Goal: Task Accomplishment & Management: Manage account settings

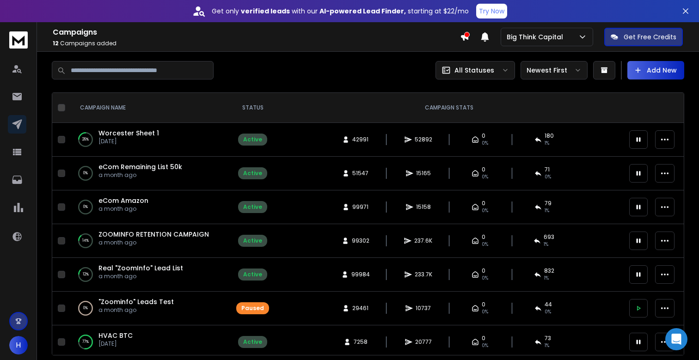
scroll to position [180, 0]
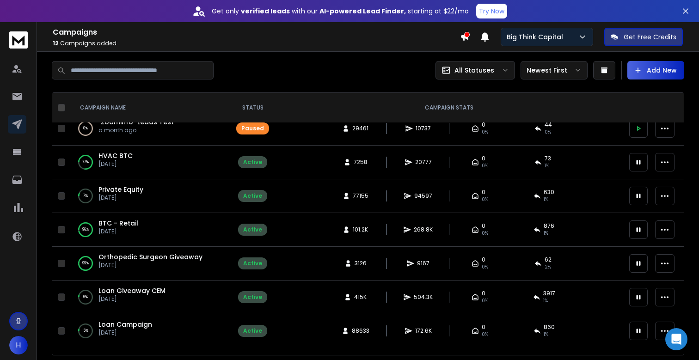
click at [531, 30] on button "Big Think Capital" at bounding box center [546, 37] width 92 height 18
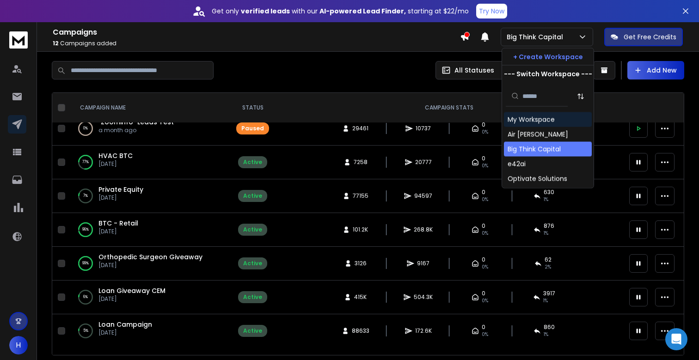
click at [519, 119] on div "My Workspace" at bounding box center [530, 119] width 47 height 9
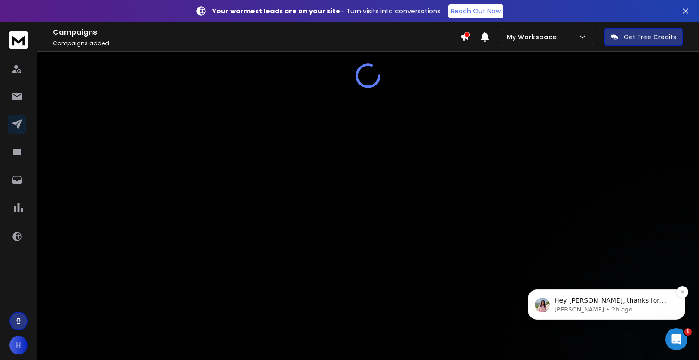
click at [605, 300] on p "Hey Henry, thanks for reaching out. Here is how you can duplicate a subsequence…" at bounding box center [613, 300] width 119 height 9
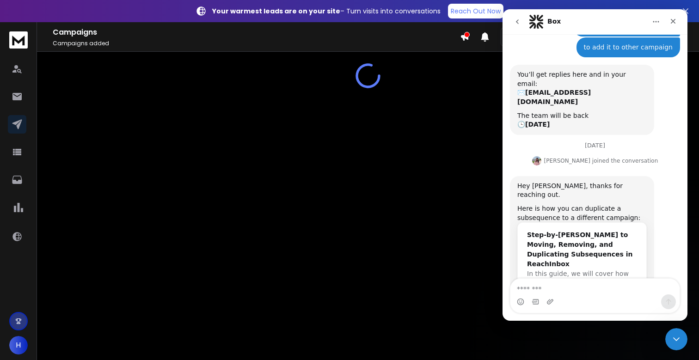
scroll to position [63, 0]
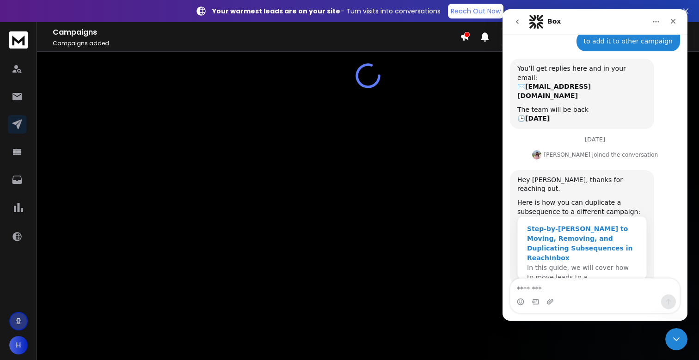
click at [562, 224] on div "Step-by-Step Guide to Moving, Removing, and Duplicating Subsequences in ReachIn…" at bounding box center [582, 243] width 110 height 39
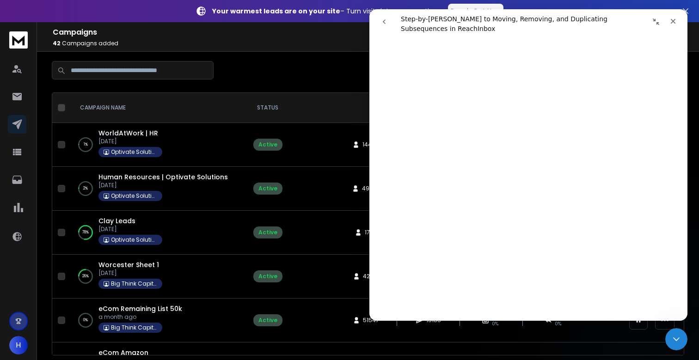
scroll to position [3172, 0]
click at [173, 177] on span "Human Resources | Optivate Solutions" at bounding box center [162, 176] width 129 height 9
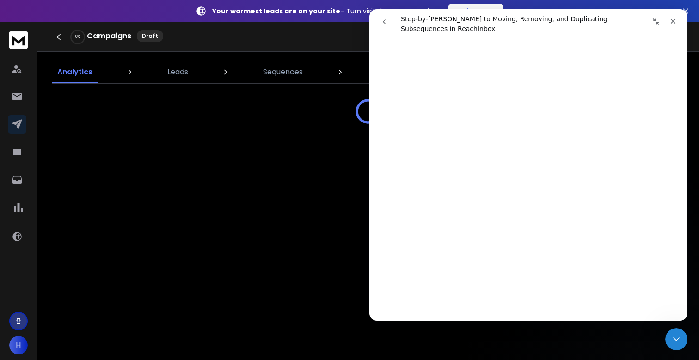
click at [681, 342] on icon "Close Intercom Messenger" at bounding box center [675, 339] width 11 height 11
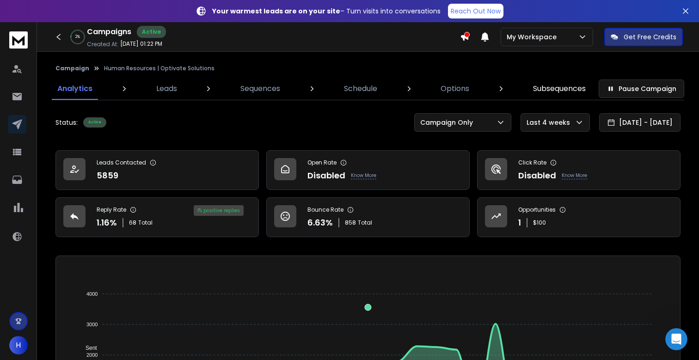
click at [555, 89] on p "Subsequences" at bounding box center [559, 88] width 53 height 11
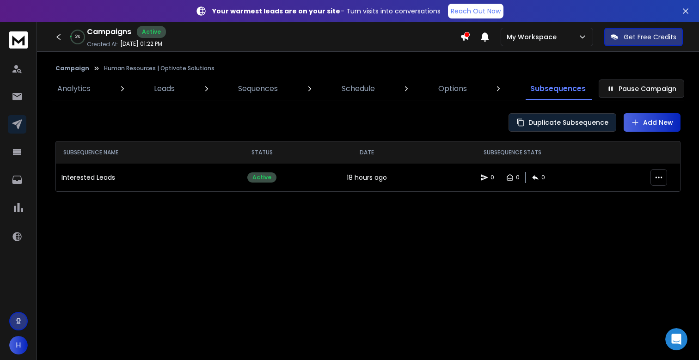
click at [595, 128] on button "Duplicate Subsequence" at bounding box center [562, 122] width 108 height 18
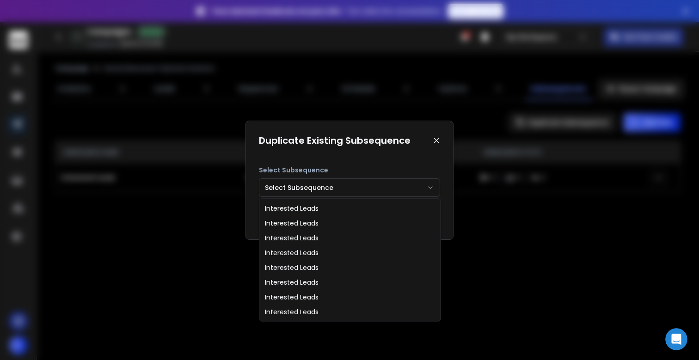
click at [389, 189] on button "Select Subsequence" at bounding box center [349, 187] width 181 height 18
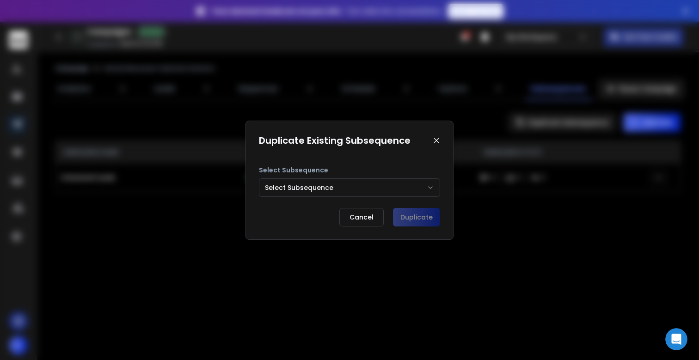
click at [434, 140] on icon at bounding box center [435, 140] width 7 height 7
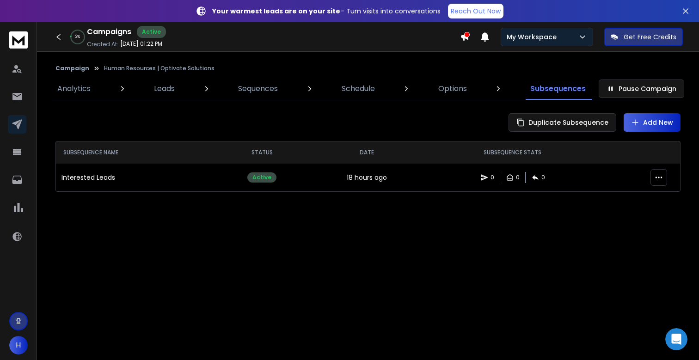
click at [544, 38] on p "My Workspace" at bounding box center [533, 36] width 54 height 9
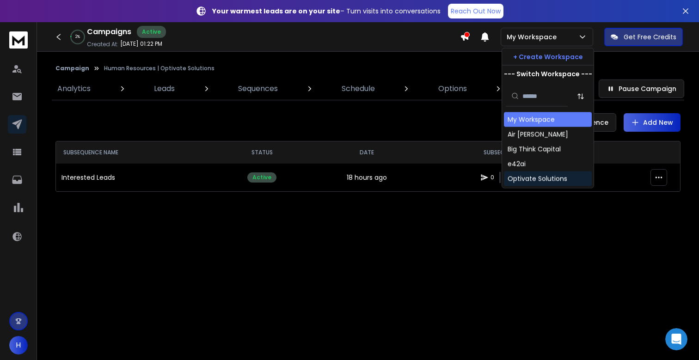
click at [510, 175] on div "Optivate Solutions" at bounding box center [537, 178] width 60 height 9
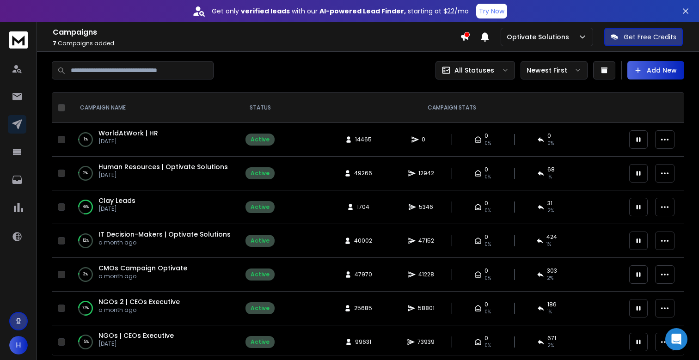
click at [128, 134] on span "WorldAtWork | HR" at bounding box center [128, 132] width 60 height 9
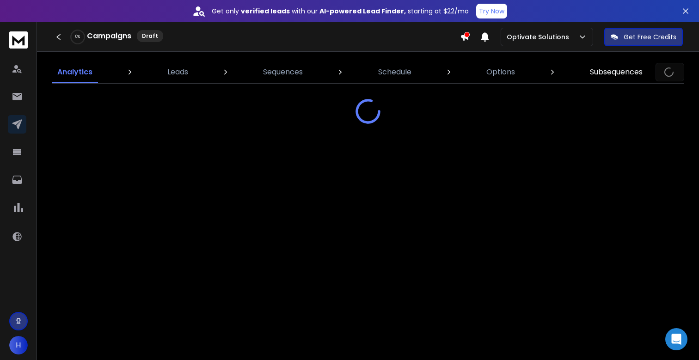
click at [590, 76] on p "Subsequences" at bounding box center [616, 72] width 53 height 11
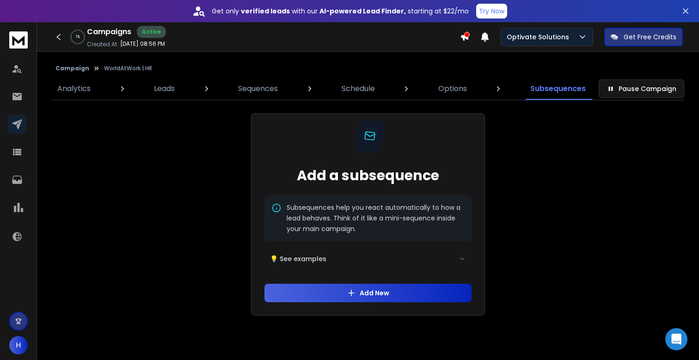
click at [538, 38] on p "Optivate Solutions" at bounding box center [539, 36] width 66 height 9
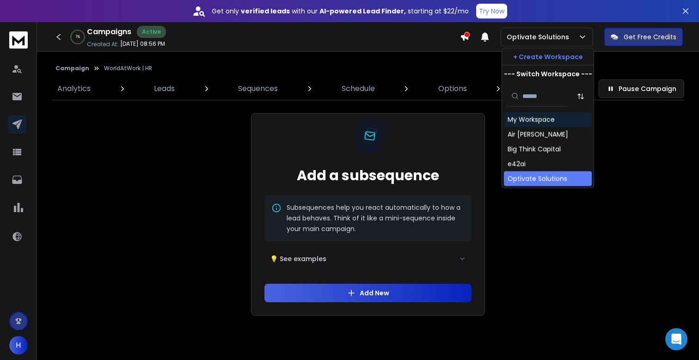
click at [519, 113] on div "My Workspace" at bounding box center [548, 119] width 88 height 15
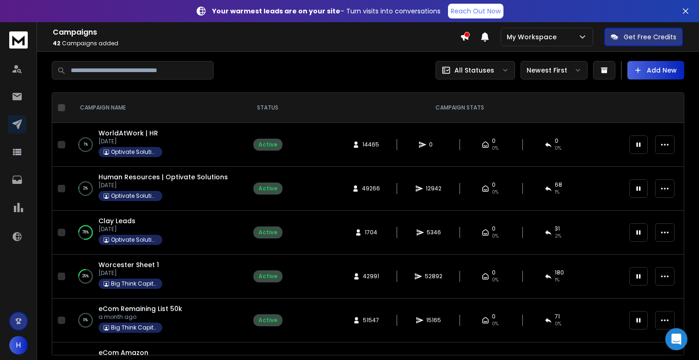
click at [146, 132] on span "WorldAtWork | HR" at bounding box center [128, 132] width 60 height 9
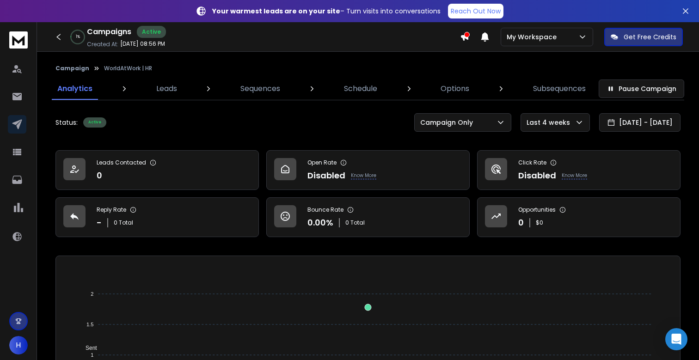
click at [502, 76] on div "Campaign WorldAtWork | HR Analytics Leads Sequences Schedule Options Subsequenc…" at bounding box center [368, 80] width 632 height 39
click at [456, 87] on p "Options" at bounding box center [454, 88] width 29 height 11
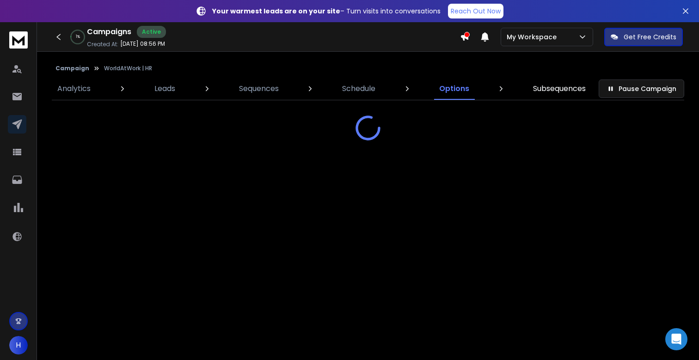
select select "*"
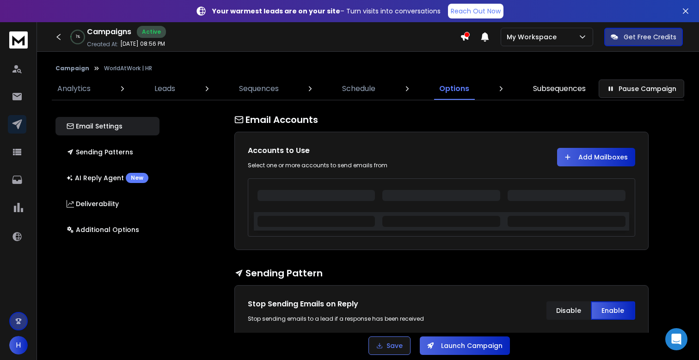
click at [556, 93] on p "Subsequences" at bounding box center [559, 88] width 53 height 11
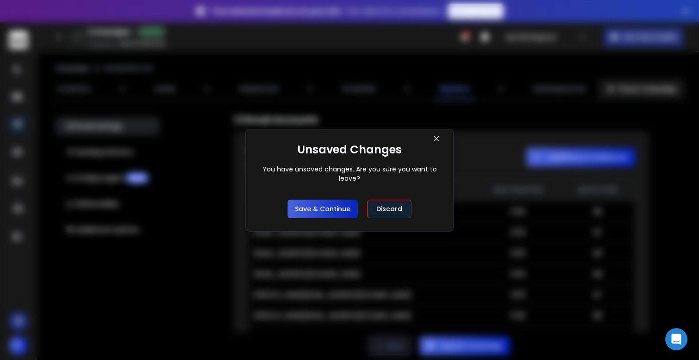
click at [341, 209] on button "Save & Continue" at bounding box center [322, 209] width 70 height 18
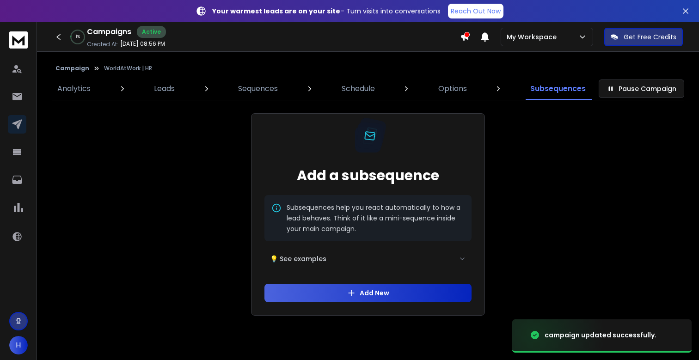
click at [419, 289] on button "Add New" at bounding box center [367, 293] width 207 height 18
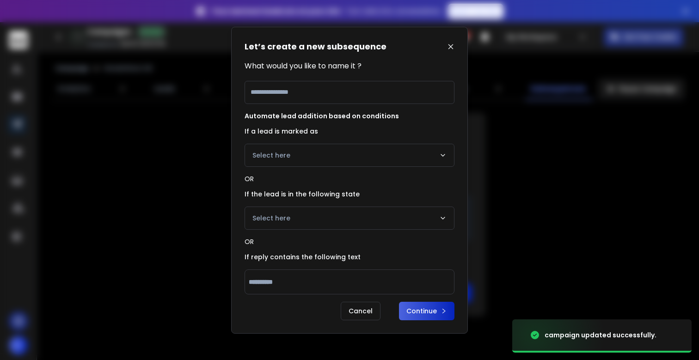
click at [387, 97] on input at bounding box center [349, 92] width 210 height 23
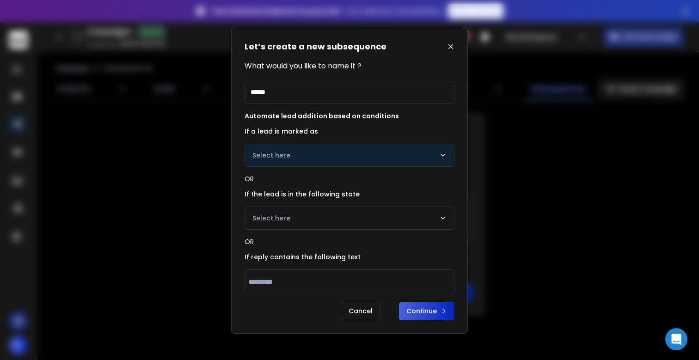
type input "**********"
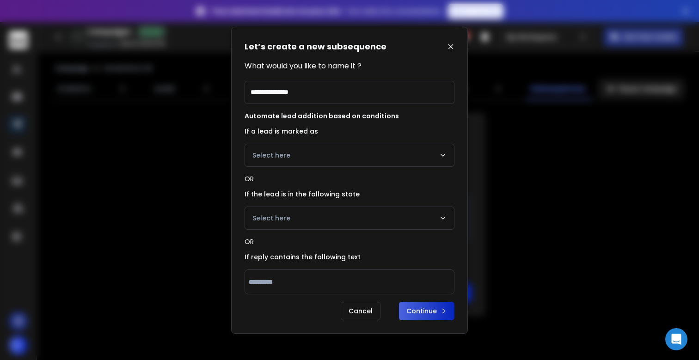
click at [417, 311] on button "Continue" at bounding box center [426, 311] width 55 height 18
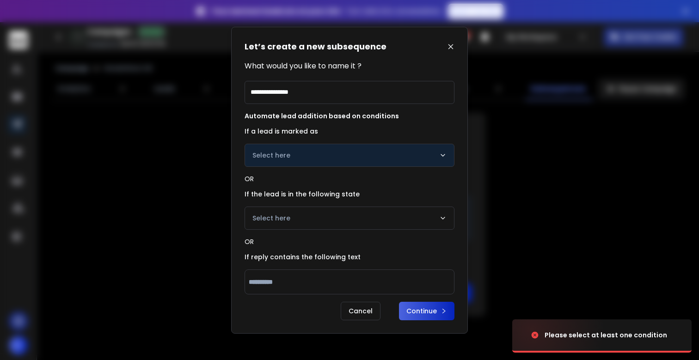
click at [381, 144] on button "Select here" at bounding box center [349, 155] width 210 height 23
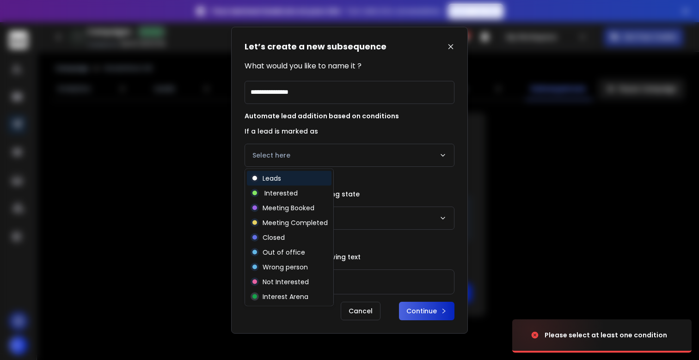
click at [319, 238] on div "Closed" at bounding box center [289, 237] width 85 height 15
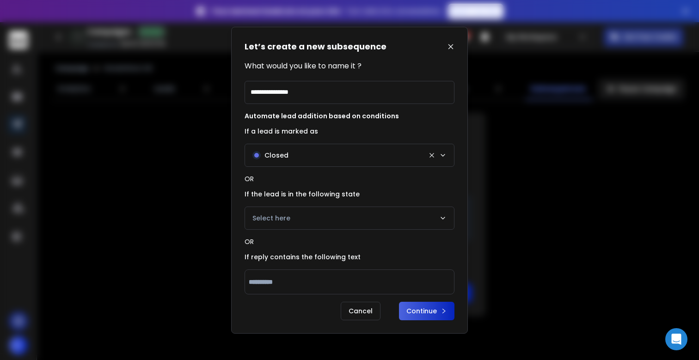
click at [432, 321] on div "**********" at bounding box center [349, 180] width 237 height 307
click at [438, 298] on form "**********" at bounding box center [349, 196] width 210 height 249
click at [433, 306] on button "Continue" at bounding box center [426, 311] width 55 height 18
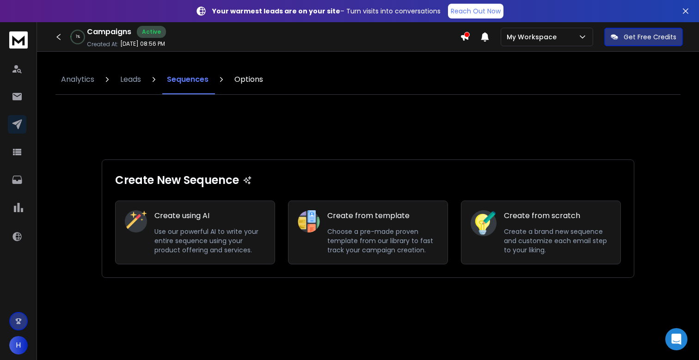
click at [252, 76] on p "Options" at bounding box center [248, 79] width 29 height 11
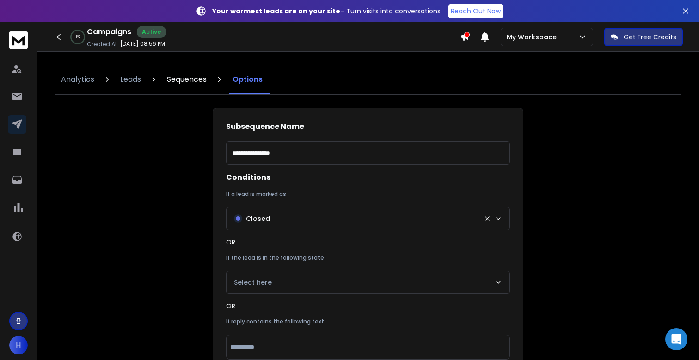
click at [184, 87] on link "Sequences" at bounding box center [186, 80] width 51 height 30
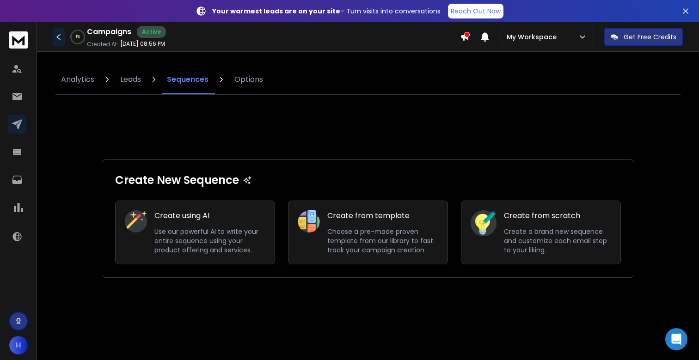
click at [57, 37] on icon at bounding box center [58, 37] width 4 height 6
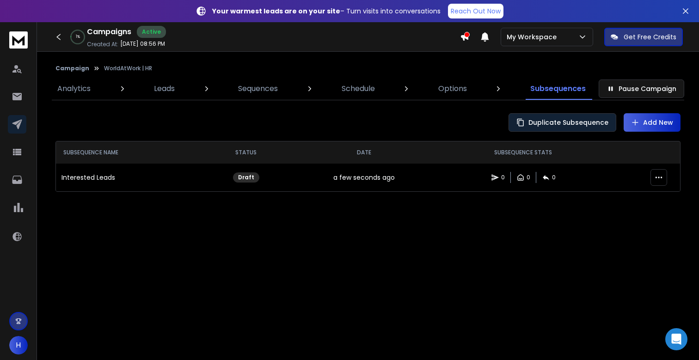
click at [555, 119] on button "Duplicate Subsequence" at bounding box center [562, 122] width 108 height 18
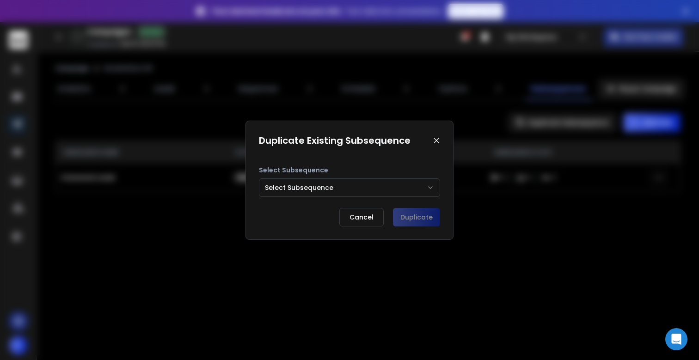
click at [366, 195] on button "Select Subsequence" at bounding box center [349, 187] width 181 height 18
click at [439, 135] on div "Duplicate Existing Subsequence" at bounding box center [349, 140] width 181 height 13
click at [433, 141] on icon at bounding box center [435, 140] width 7 height 7
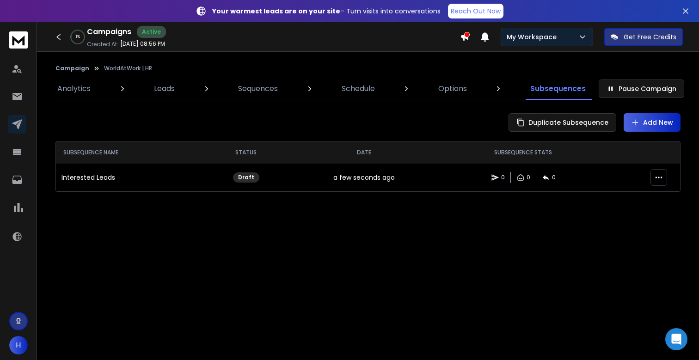
click at [521, 41] on p "My Workspace" at bounding box center [533, 36] width 54 height 9
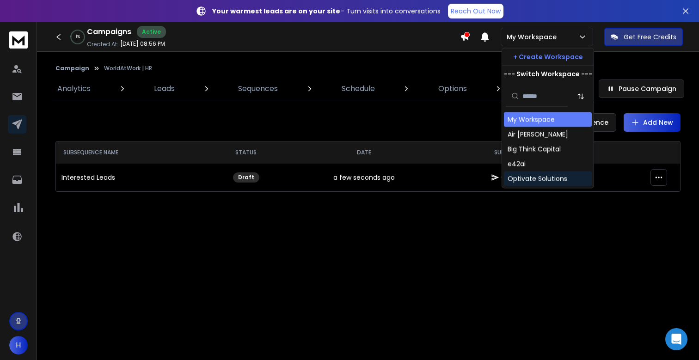
click at [509, 176] on div "Optivate Solutions" at bounding box center [537, 178] width 60 height 9
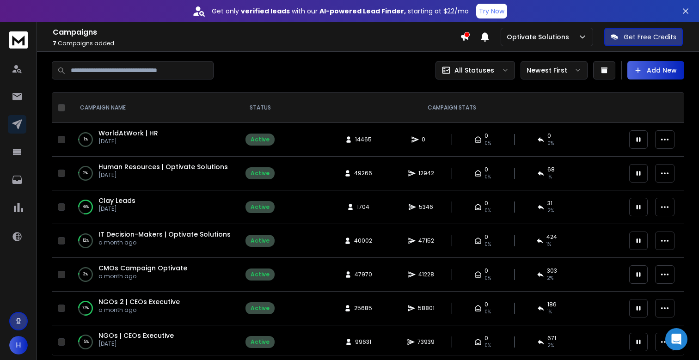
click at [112, 135] on span "WorldAtWork | HR" at bounding box center [128, 132] width 60 height 9
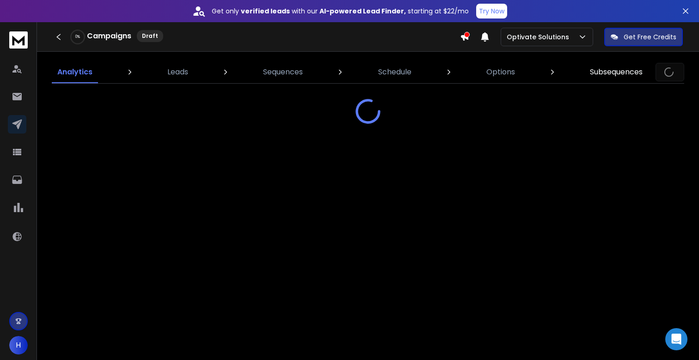
click at [620, 75] on p "Subsequences" at bounding box center [616, 72] width 53 height 11
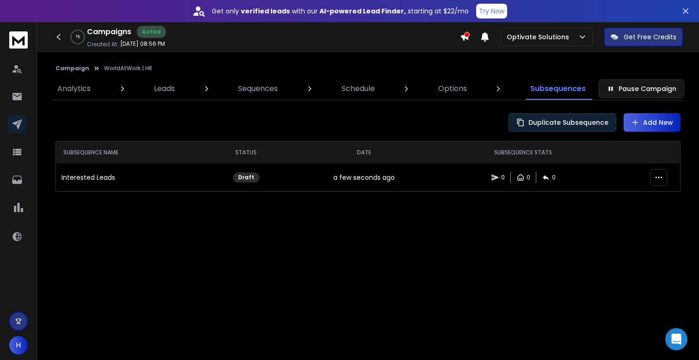
click at [562, 122] on button "Duplicate Subsequence" at bounding box center [562, 122] width 108 height 18
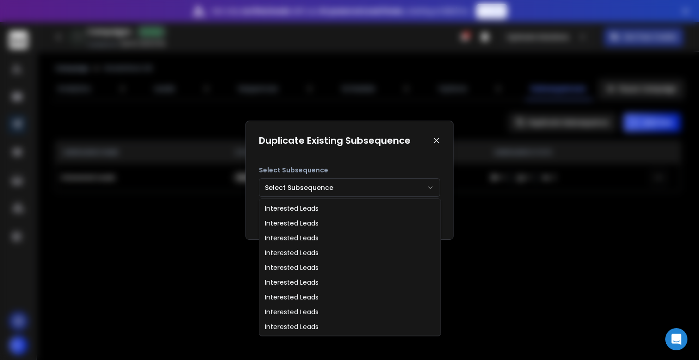
click at [393, 186] on button "Select Subsequence" at bounding box center [349, 187] width 181 height 18
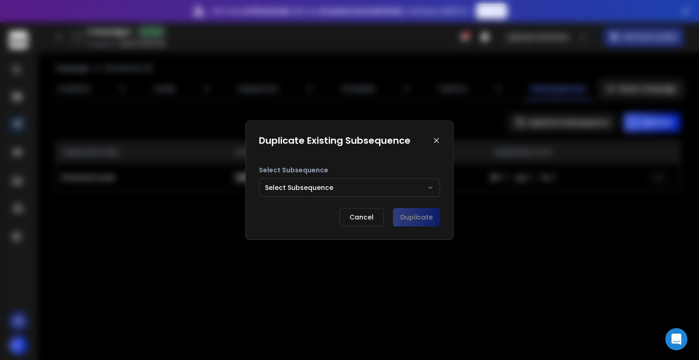
click at [437, 132] on div "Duplicate Existing Subsequence Select Subsequence Select Subsequence Cancel Dup…" at bounding box center [349, 180] width 208 height 119
click at [437, 137] on icon at bounding box center [435, 140] width 7 height 7
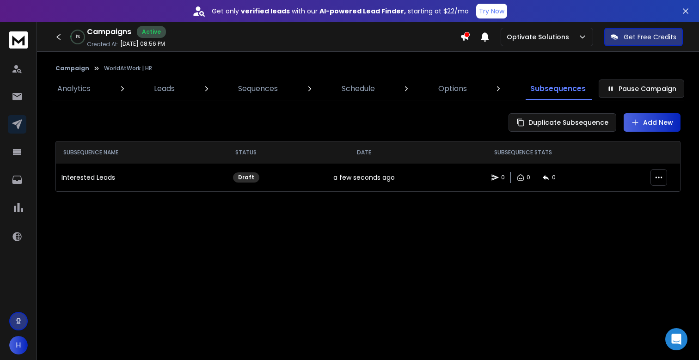
click at [26, 122] on div at bounding box center [18, 126] width 21 height 22
click at [22, 122] on icon at bounding box center [17, 124] width 11 height 11
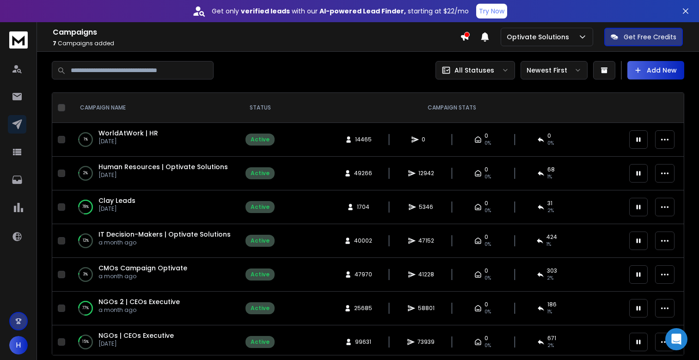
scroll to position [11, 0]
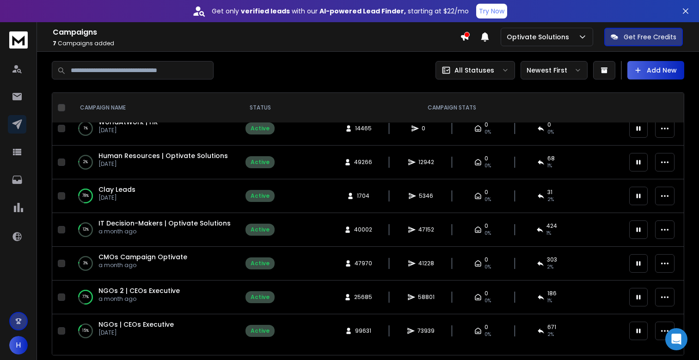
click at [187, 158] on span "Human Resources | Optivate Solutions" at bounding box center [162, 155] width 129 height 9
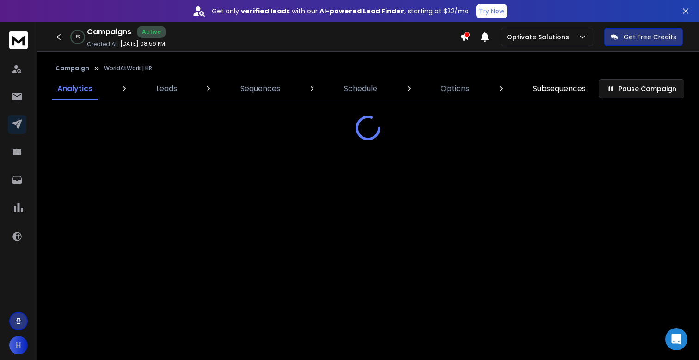
click at [542, 95] on link "Subsequences" at bounding box center [559, 89] width 64 height 22
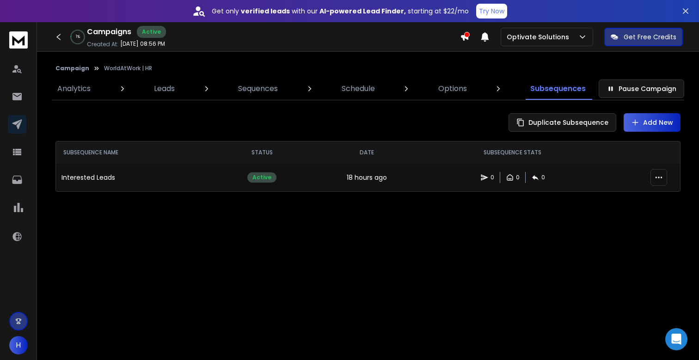
click at [663, 177] on button "button" at bounding box center [658, 177] width 17 height 17
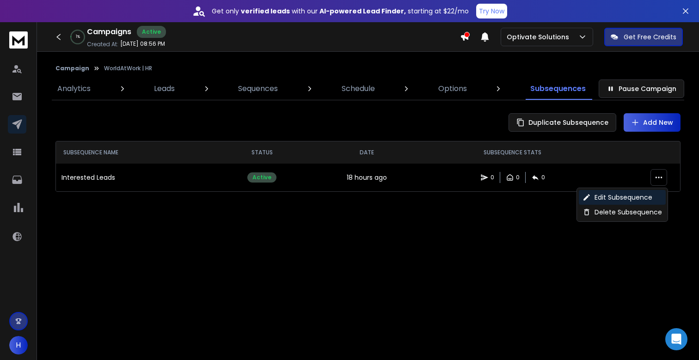
click at [621, 194] on div "Edit Subsequence" at bounding box center [617, 197] width 70 height 9
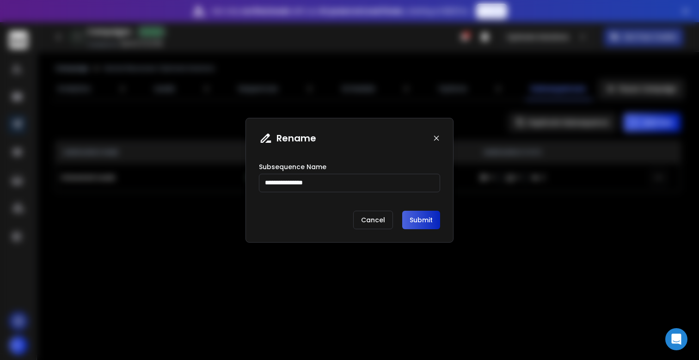
click at [360, 185] on input "**********" at bounding box center [349, 183] width 181 height 18
type input "**********"
click at [402, 211] on button "Submit" at bounding box center [421, 220] width 38 height 18
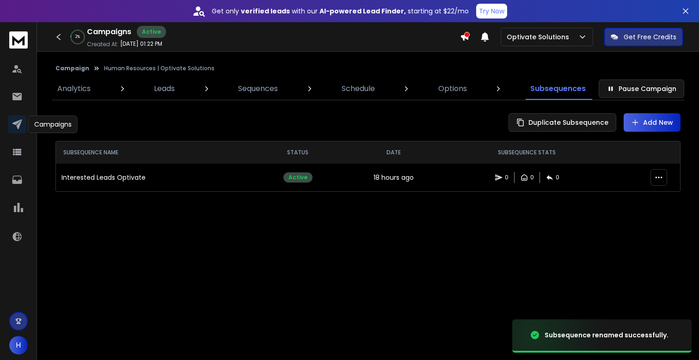
click at [11, 124] on link at bounding box center [17, 124] width 18 height 18
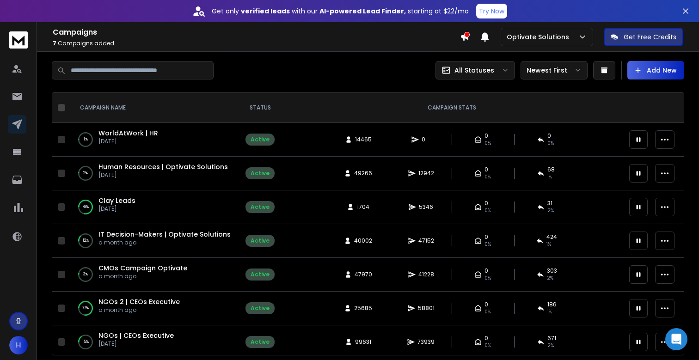
click at [140, 137] on span "WorldAtWork | HR" at bounding box center [128, 132] width 60 height 9
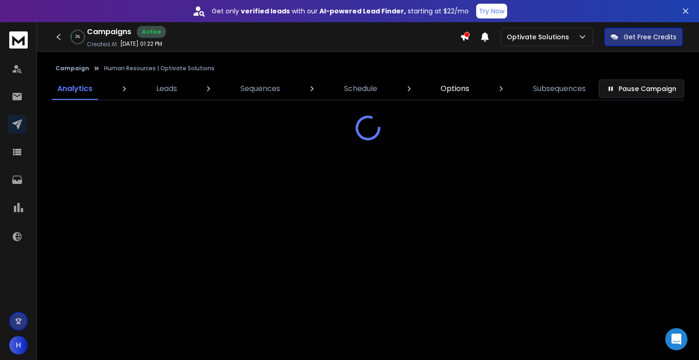
click at [467, 91] on p "Options" at bounding box center [454, 88] width 29 height 11
click at [533, 92] on p "Subsequences" at bounding box center [559, 88] width 53 height 11
select select "*"
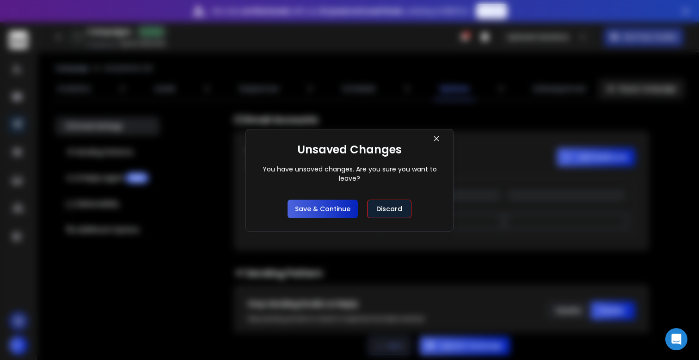
click at [309, 207] on button "Save & Continue" at bounding box center [322, 209] width 70 height 18
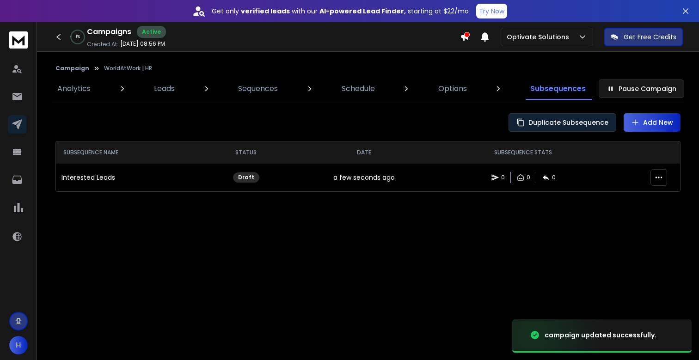
click at [547, 128] on button "Duplicate Subsequence" at bounding box center [562, 122] width 108 height 18
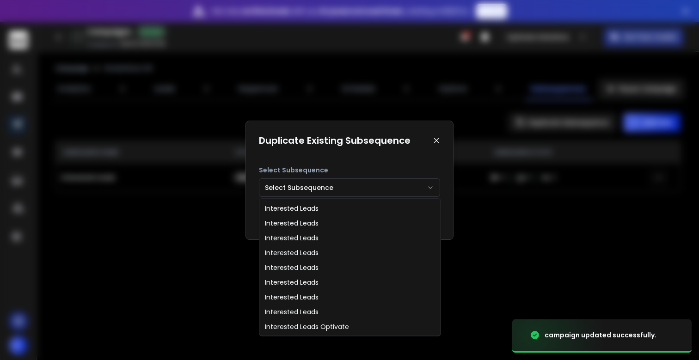
click at [336, 183] on button "Select Subsequence" at bounding box center [349, 187] width 181 height 18
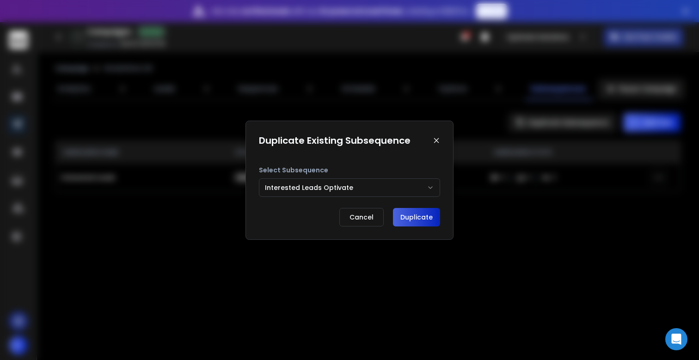
click at [428, 210] on button "Duplicate" at bounding box center [416, 217] width 47 height 18
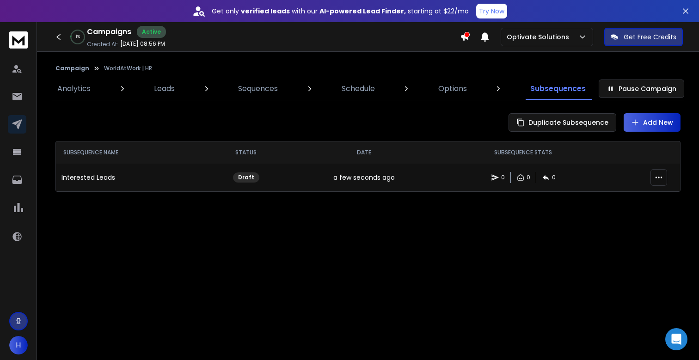
click at [659, 181] on icon "button" at bounding box center [658, 177] width 8 height 8
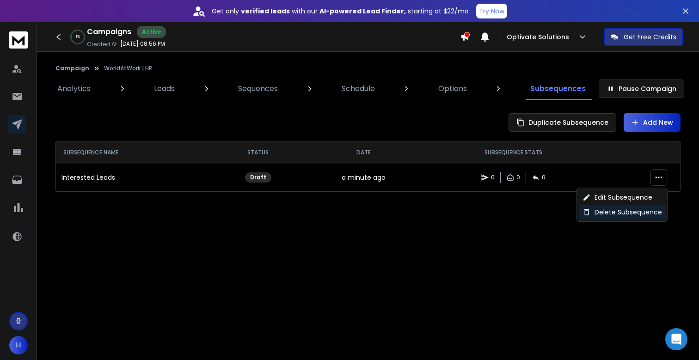
click at [622, 216] on div "Delete Subsequence" at bounding box center [621, 211] width 79 height 9
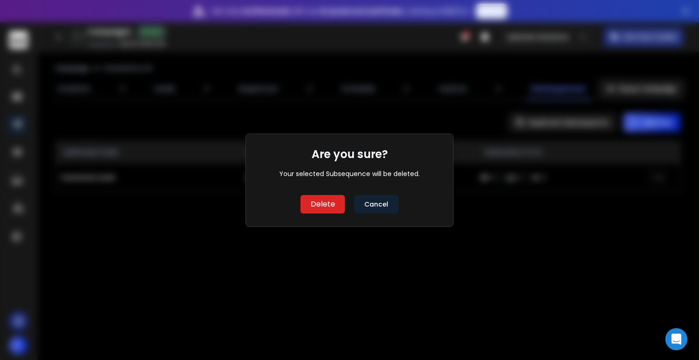
click at [387, 200] on button "Cancel" at bounding box center [376, 204] width 44 height 18
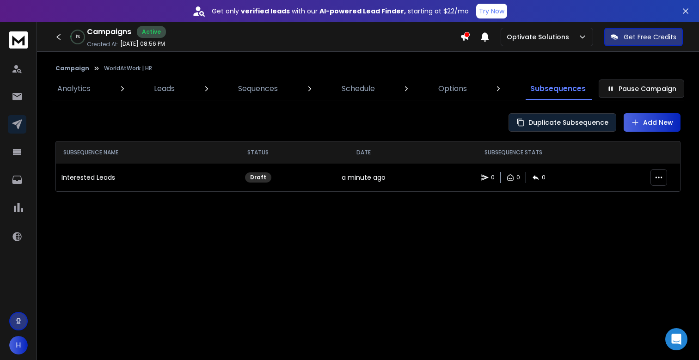
click at [555, 122] on button "Duplicate Subsequence" at bounding box center [562, 122] width 108 height 18
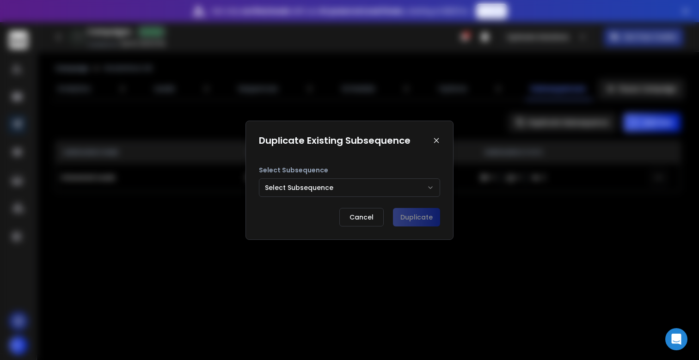
click at [343, 193] on button "Select Subsequence" at bounding box center [349, 187] width 181 height 18
click at [427, 213] on button "Duplicate" at bounding box center [416, 217] width 47 height 18
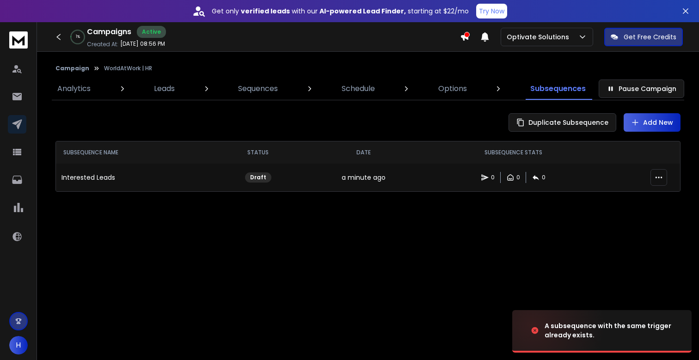
click at [662, 175] on button "button" at bounding box center [658, 177] width 17 height 17
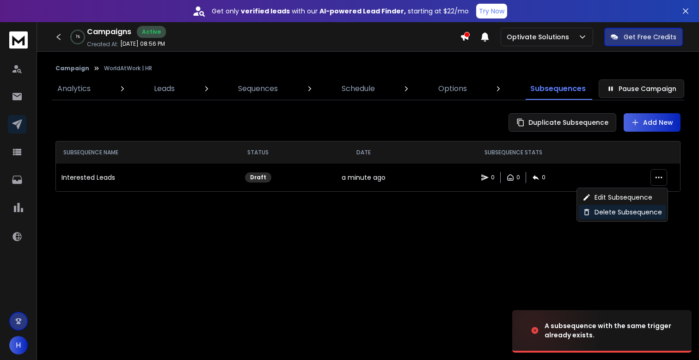
click at [605, 213] on div "Delete Subsequence" at bounding box center [621, 211] width 79 height 9
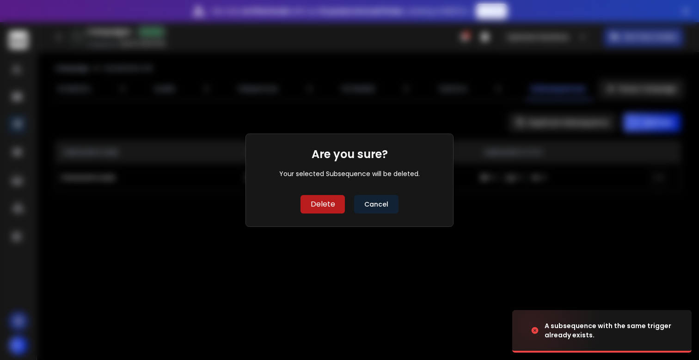
click at [335, 204] on button "Delete" at bounding box center [322, 204] width 44 height 18
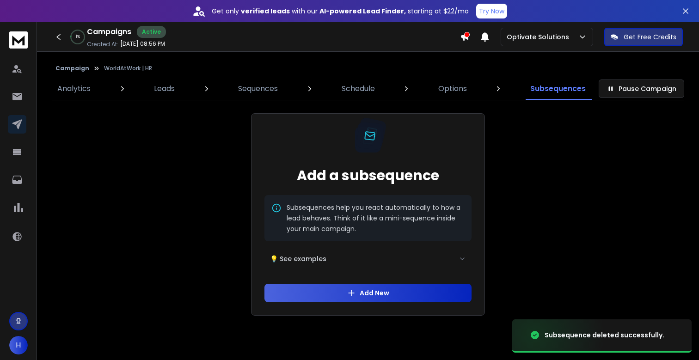
click at [390, 295] on button "Add New" at bounding box center [367, 293] width 207 height 18
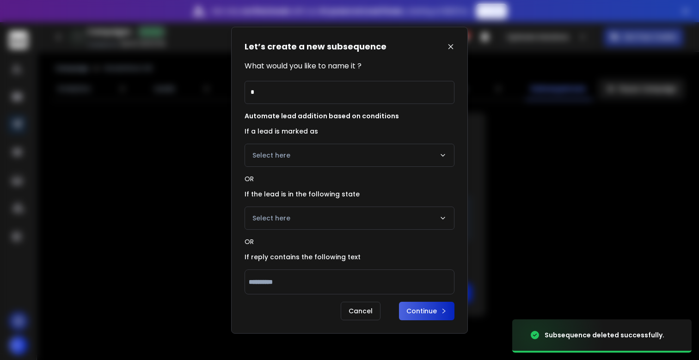
click at [378, 98] on input "*" at bounding box center [349, 92] width 210 height 23
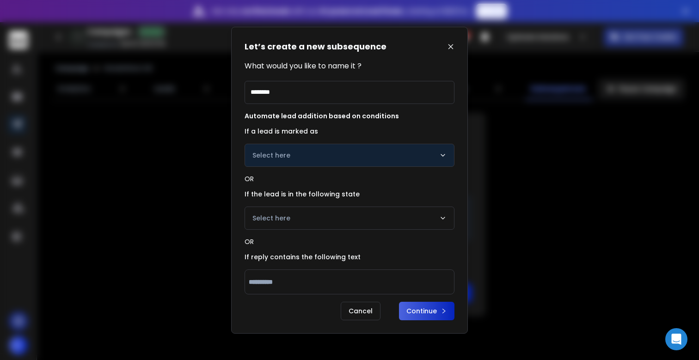
type input "********"
click at [370, 161] on button "Select here" at bounding box center [349, 155] width 210 height 23
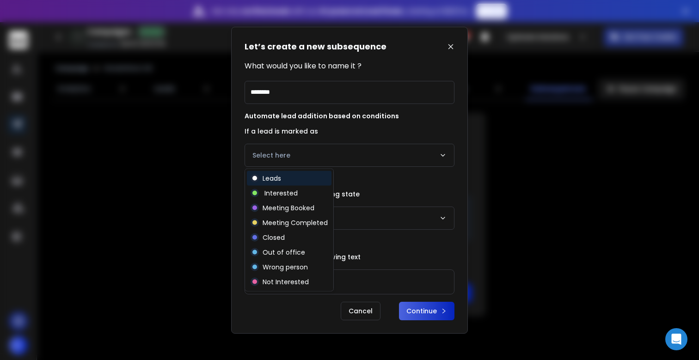
click at [309, 198] on div "Interested" at bounding box center [289, 193] width 85 height 15
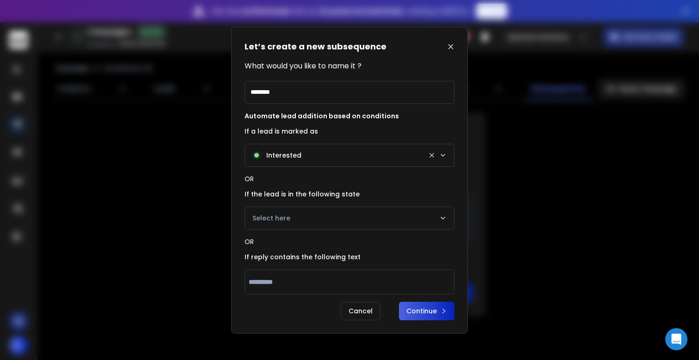
click at [431, 324] on div "Let’s create a new subsequence What would you like to name it ? ******** Automa…" at bounding box center [349, 180] width 237 height 307
click at [432, 316] on button "Continue" at bounding box center [426, 311] width 55 height 18
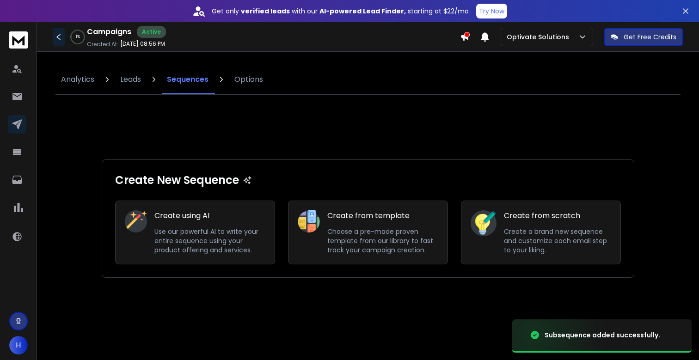
click at [58, 41] on button at bounding box center [59, 37] width 12 height 18
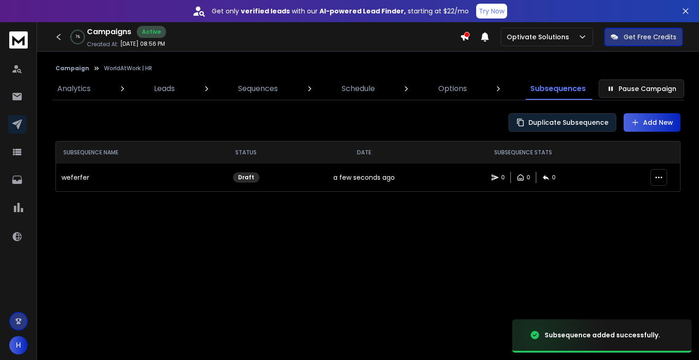
click at [541, 113] on div "Duplicate Subsequence Add New SUBSEQUENCE NAME STATUS DATE SUBSEQUENCE STATS we…" at bounding box center [368, 153] width 632 height 86
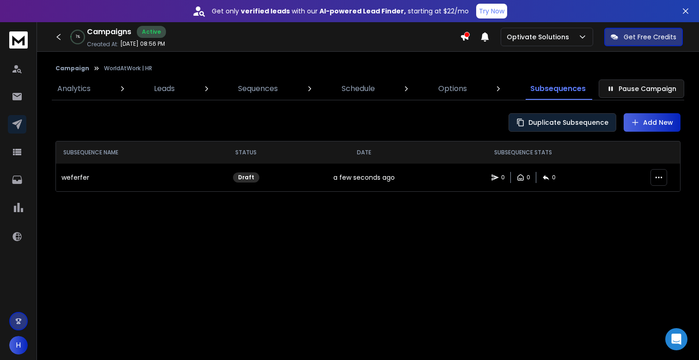
click at [541, 116] on button "Duplicate Subsequence" at bounding box center [562, 122] width 108 height 18
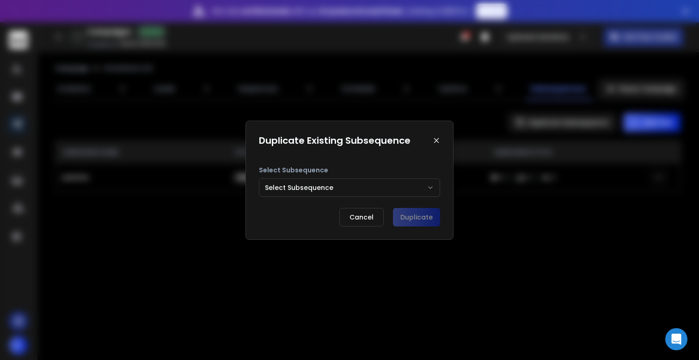
click at [362, 198] on div "Select Subsequence Select Subsequence Cancel Duplicate" at bounding box center [349, 195] width 181 height 61
click at [359, 190] on button "Select Subsequence" at bounding box center [349, 187] width 181 height 18
click at [421, 223] on button "Duplicate" at bounding box center [416, 217] width 47 height 18
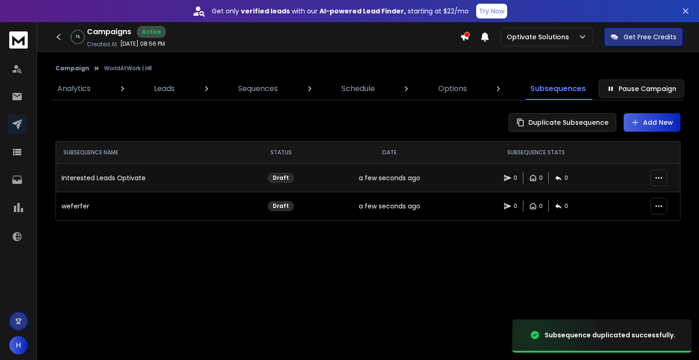
click at [490, 182] on div "0 0 0" at bounding box center [535, 177] width 139 height 11
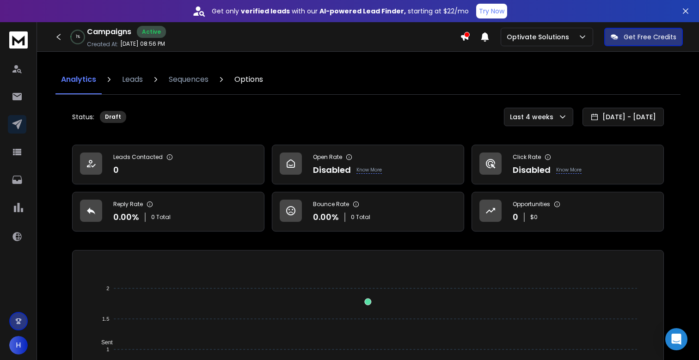
click at [265, 79] on link "Options" at bounding box center [249, 80] width 40 height 30
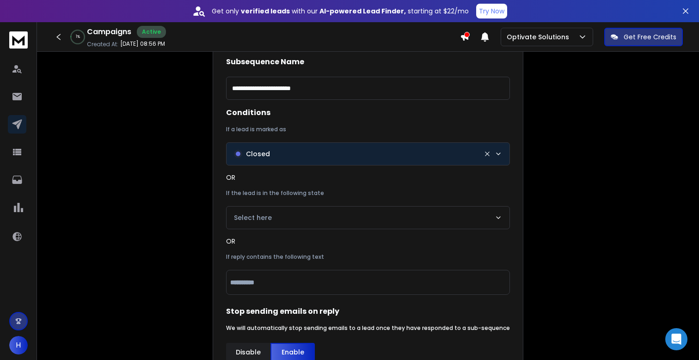
scroll to position [131, 0]
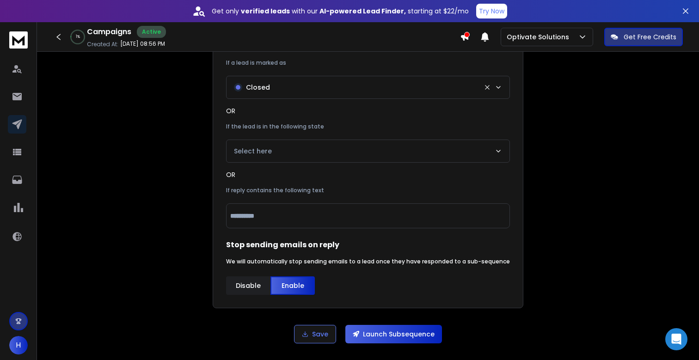
click at [386, 340] on button "Launch Subsequence" at bounding box center [393, 334] width 97 height 18
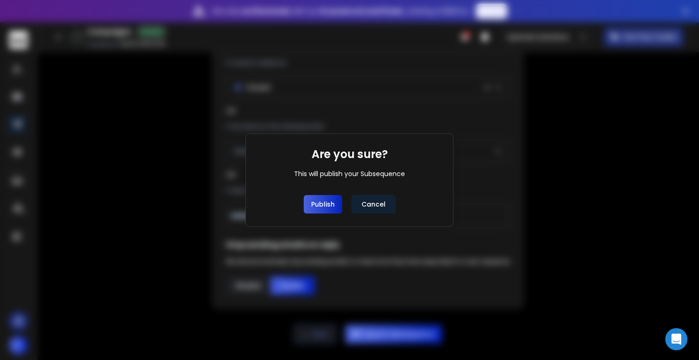
click at [319, 204] on button "Publish" at bounding box center [323, 204] width 38 height 18
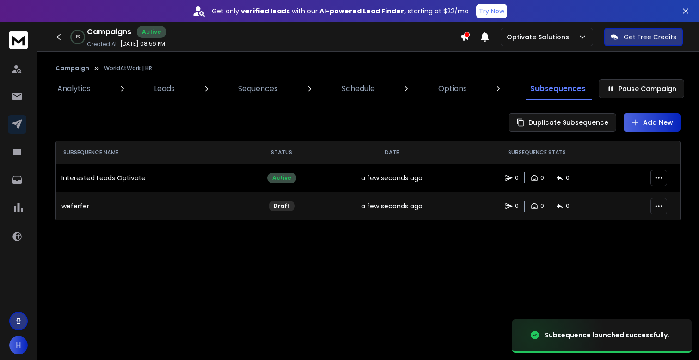
click at [655, 204] on icon "button" at bounding box center [658, 206] width 8 height 8
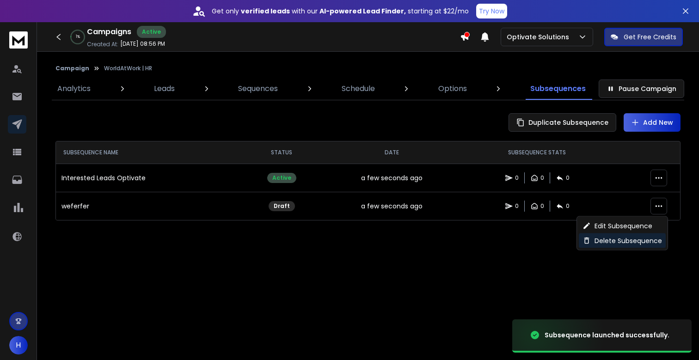
click at [620, 241] on div "Delete Subsequence" at bounding box center [621, 240] width 79 height 9
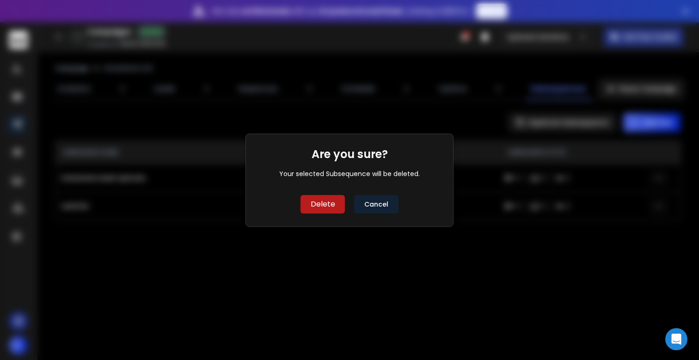
click at [319, 200] on button "Delete" at bounding box center [322, 204] width 44 height 18
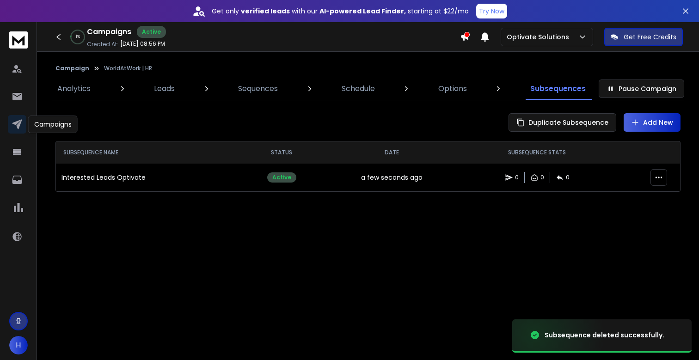
click at [24, 129] on link at bounding box center [17, 124] width 18 height 18
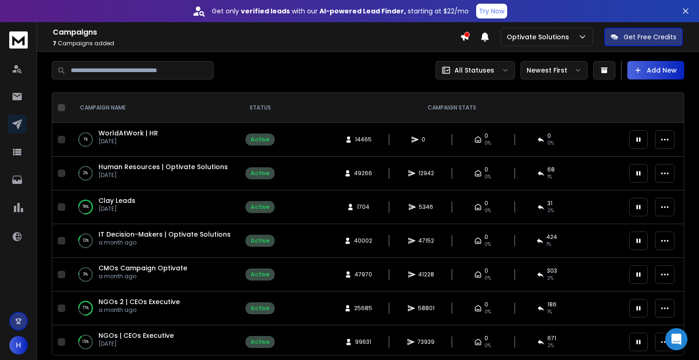
scroll to position [11, 0]
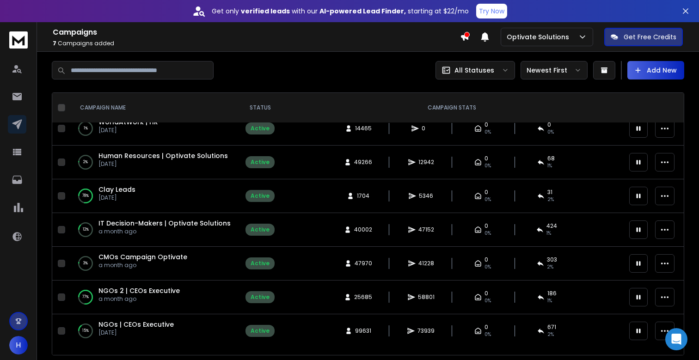
click at [134, 223] on span "IT Decision-Makers | Optivate Solutions" at bounding box center [164, 223] width 132 height 9
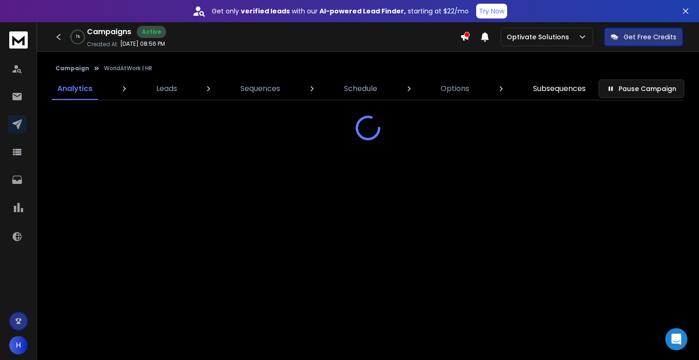
click at [581, 86] on p "Subsequences" at bounding box center [559, 88] width 53 height 11
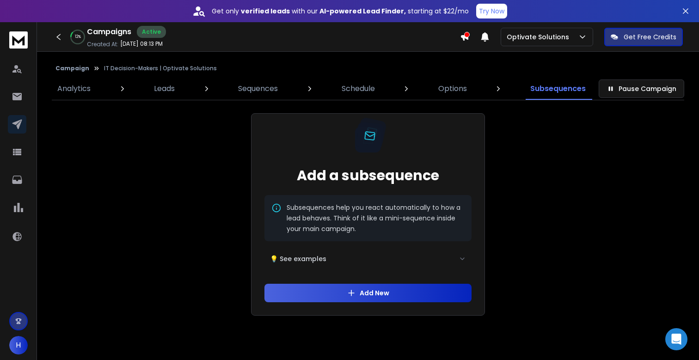
click at [403, 290] on button "Add New" at bounding box center [367, 293] width 207 height 18
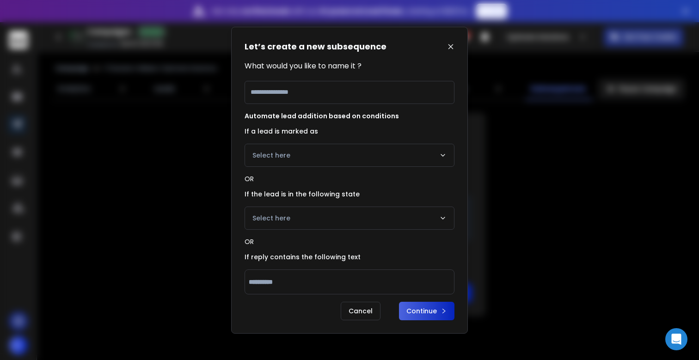
click at [366, 104] on form "Automate lead addition based on conditions If a lead is marked as Select here O…" at bounding box center [349, 196] width 210 height 249
click at [366, 100] on input at bounding box center [349, 92] width 210 height 23
type input "*****"
click at [349, 143] on div "If a lead is marked as Select here" at bounding box center [349, 147] width 210 height 39
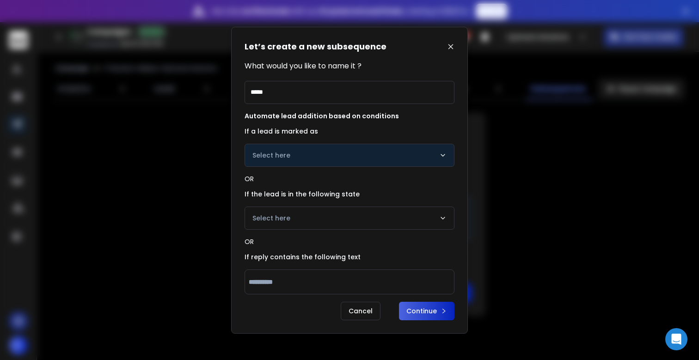
click at [353, 148] on button "Select here" at bounding box center [349, 155] width 210 height 23
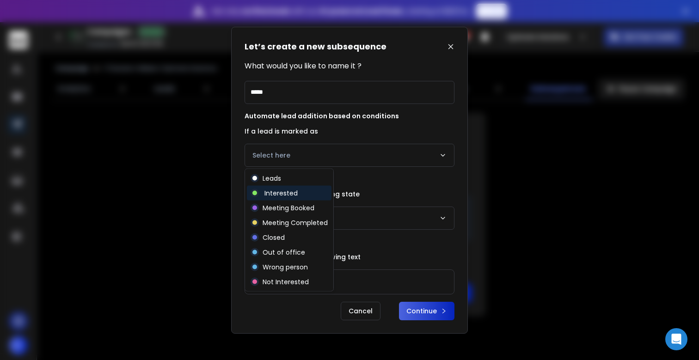
click at [310, 192] on div "Interested" at bounding box center [289, 193] width 85 height 15
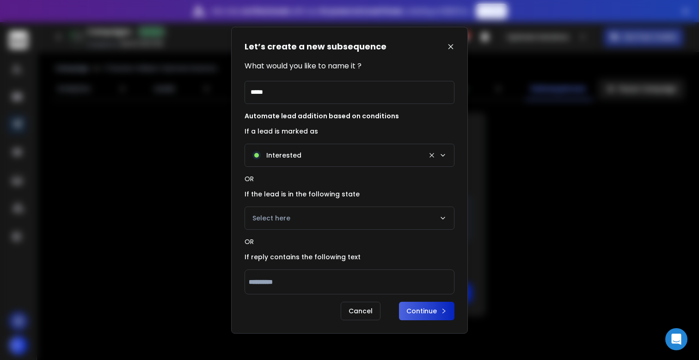
click at [420, 310] on button "Continue" at bounding box center [426, 311] width 55 height 18
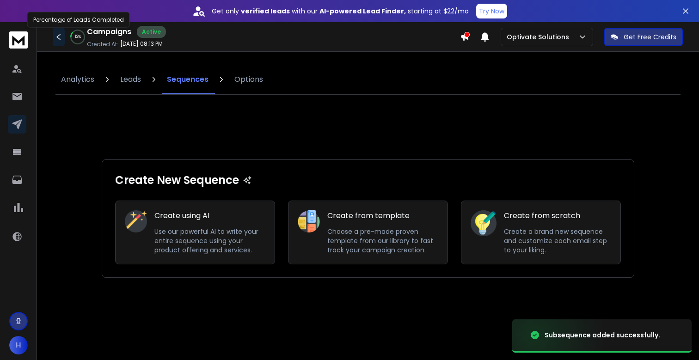
click at [62, 33] on icon at bounding box center [59, 37] width 8 height 8
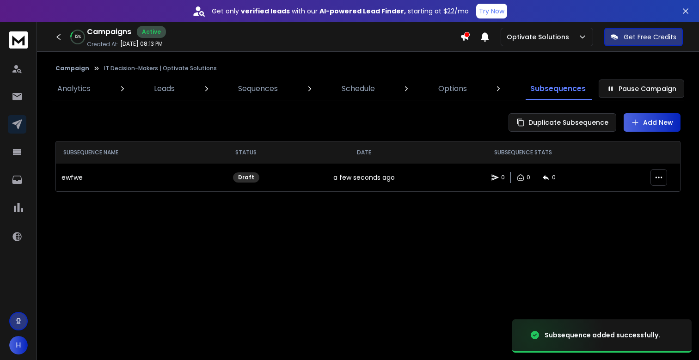
click at [553, 132] on div "Duplicate Subsequence Add New SUBSEQUENCE NAME STATUS DATE SUBSEQUENCE STATS ew…" at bounding box center [367, 152] width 625 height 79
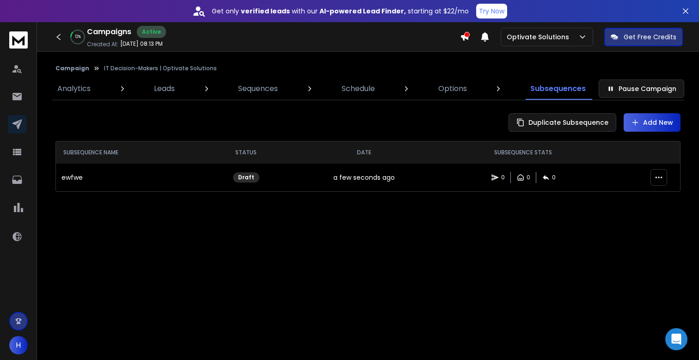
click at [553, 132] on div "Duplicate Subsequence Add New SUBSEQUENCE NAME STATUS DATE SUBSEQUENCE STATS ew…" at bounding box center [367, 152] width 625 height 79
click at [553, 130] on button "Duplicate Subsequence" at bounding box center [562, 122] width 108 height 18
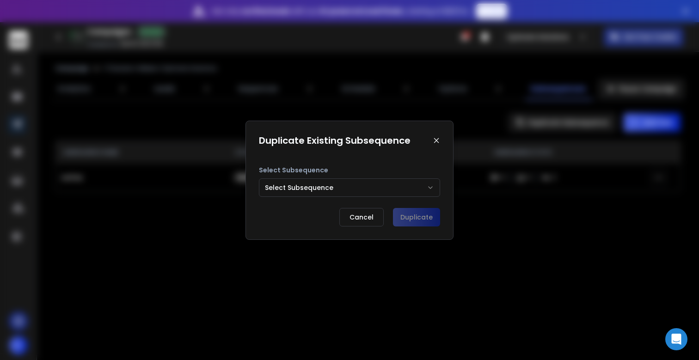
click at [409, 192] on button "Select Subsequence" at bounding box center [349, 187] width 181 height 18
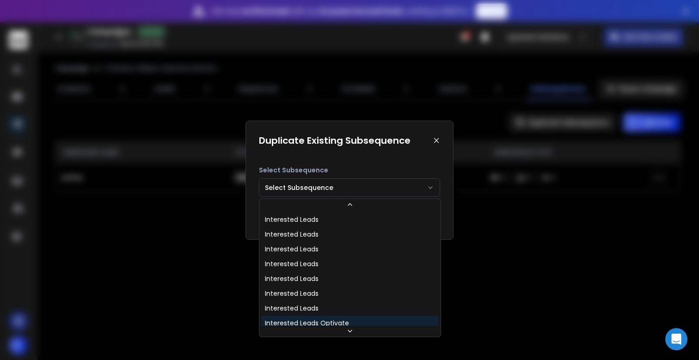
scroll to position [25, 0]
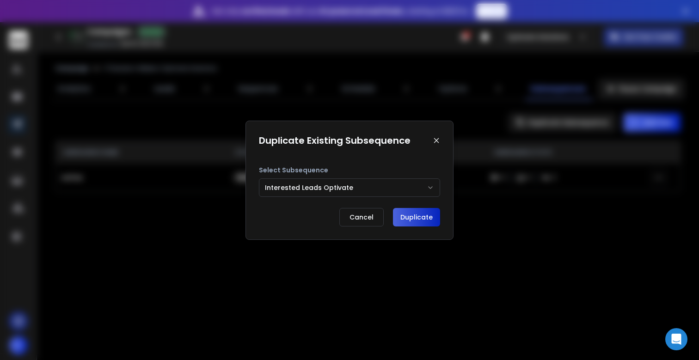
click at [422, 219] on button "Duplicate" at bounding box center [416, 217] width 47 height 18
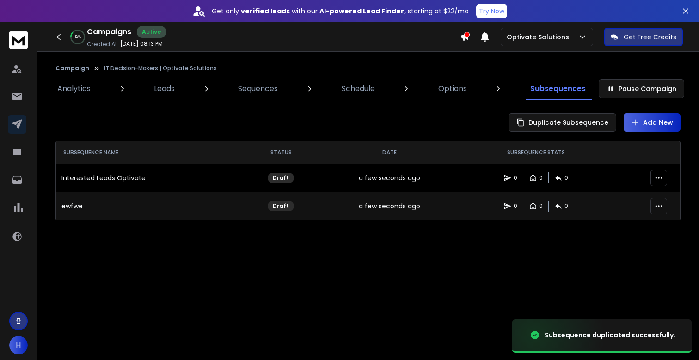
click at [658, 199] on button "button" at bounding box center [658, 206] width 17 height 17
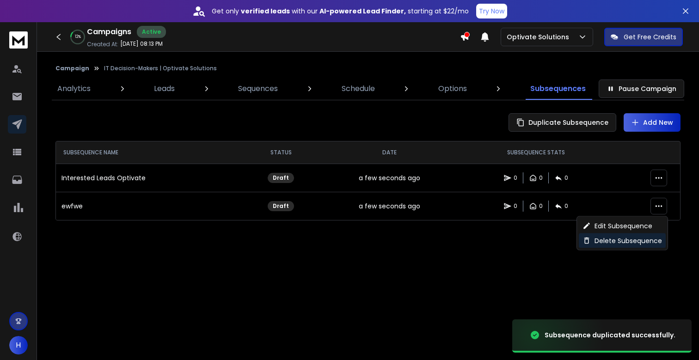
click at [605, 243] on div "Delete Subsequence" at bounding box center [621, 240] width 79 height 9
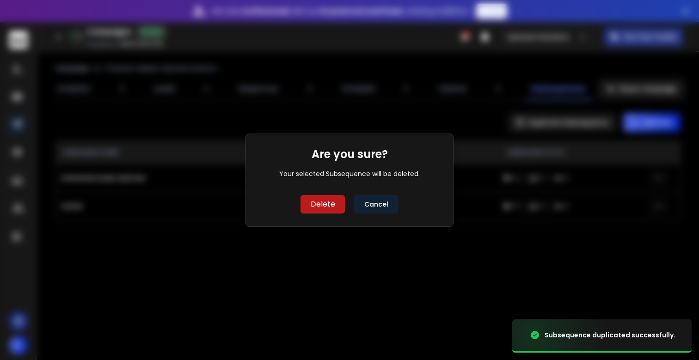
click at [333, 205] on button "Delete" at bounding box center [322, 204] width 44 height 18
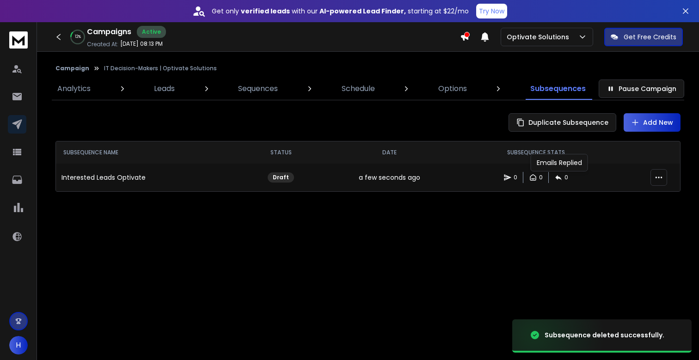
click at [554, 181] on icon at bounding box center [558, 177] width 8 height 8
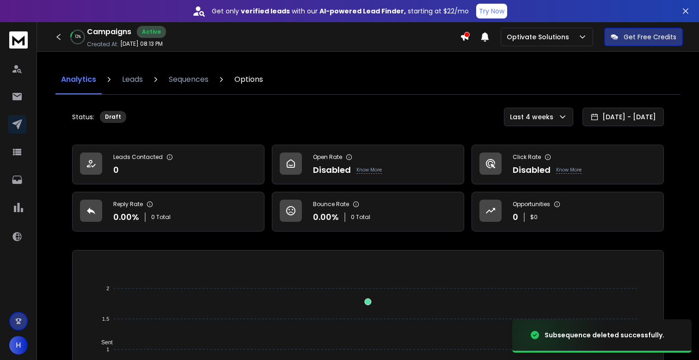
click at [266, 79] on link "Options" at bounding box center [249, 80] width 40 height 30
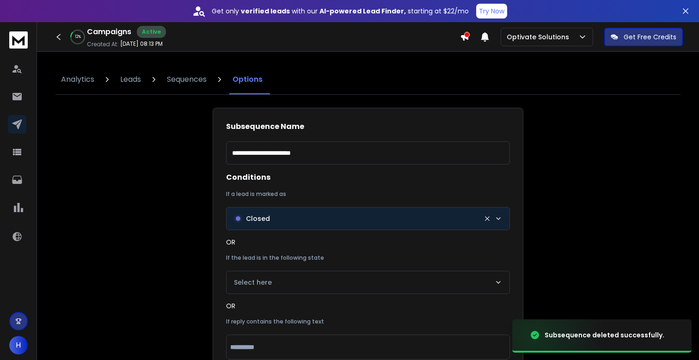
scroll to position [131, 0]
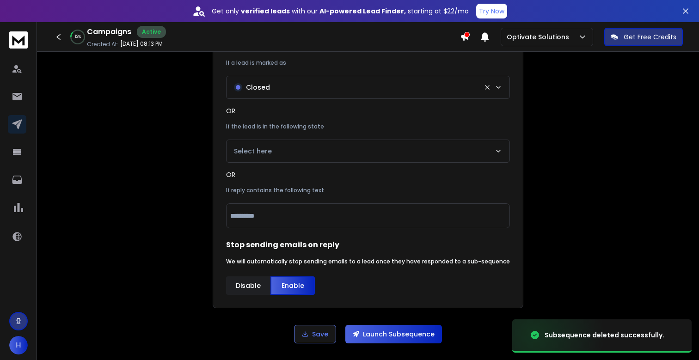
click at [383, 333] on button "Launch Subsequence" at bounding box center [393, 334] width 97 height 18
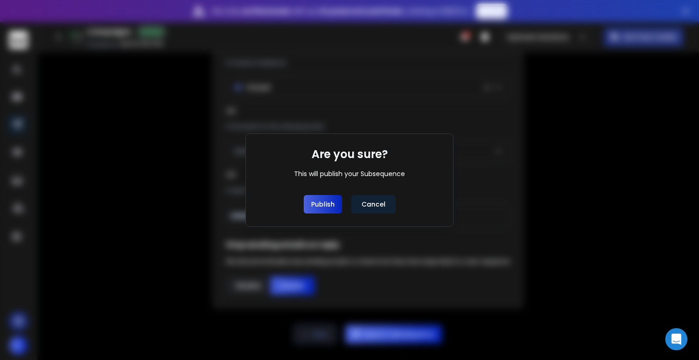
click at [319, 197] on button "Publish" at bounding box center [323, 204] width 38 height 18
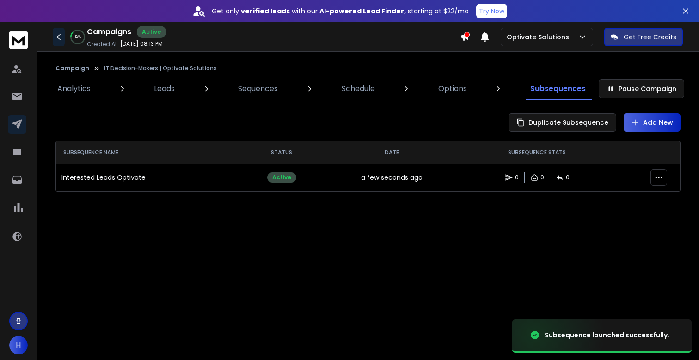
click at [57, 38] on icon at bounding box center [59, 37] width 8 height 8
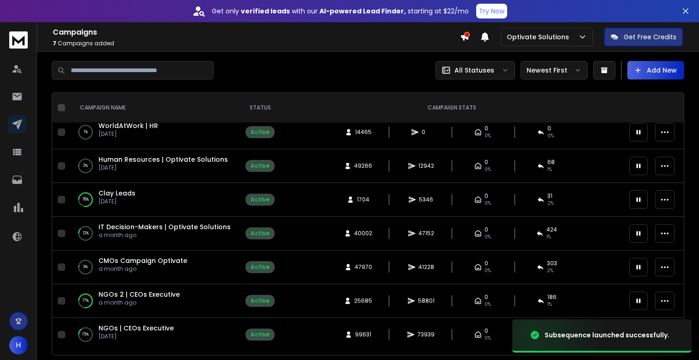
scroll to position [11, 0]
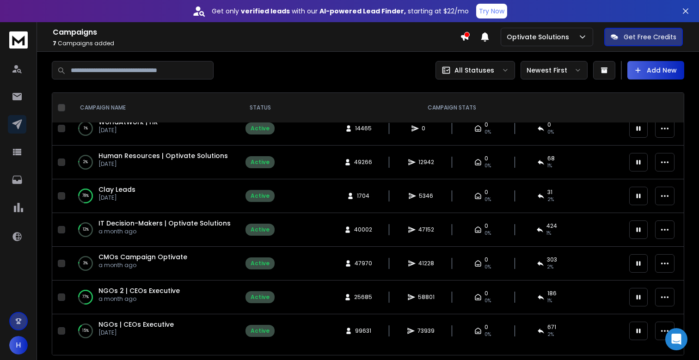
click at [166, 258] on span "CMOs Campaign Optivate" at bounding box center [142, 256] width 89 height 9
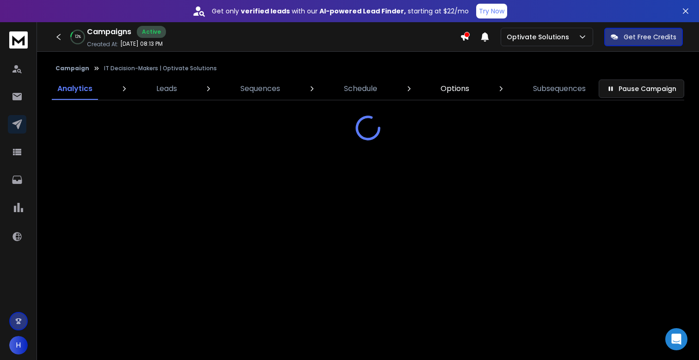
click at [470, 85] on link "Options" at bounding box center [455, 89] width 40 height 22
select select "*"
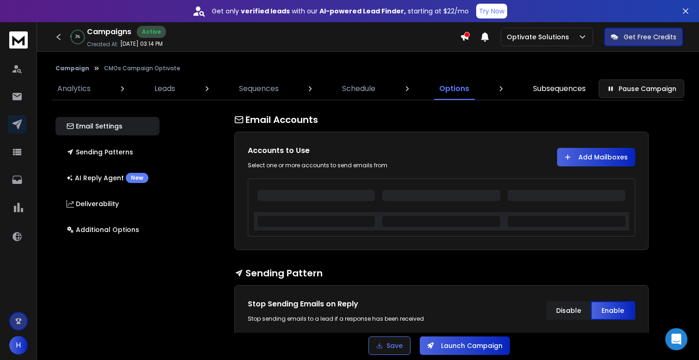
click at [542, 96] on link "Subsequences" at bounding box center [559, 89] width 64 height 22
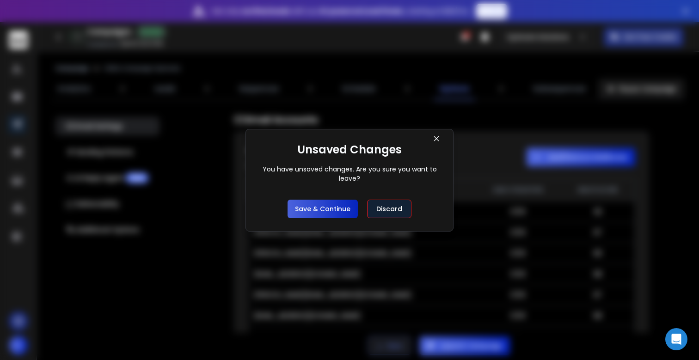
click at [314, 219] on div "Unsaved Changes You have unsaved changes. Are you sure you want to leave? Save …" at bounding box center [349, 180] width 208 height 103
click at [318, 216] on button "Save & Continue" at bounding box center [322, 209] width 70 height 18
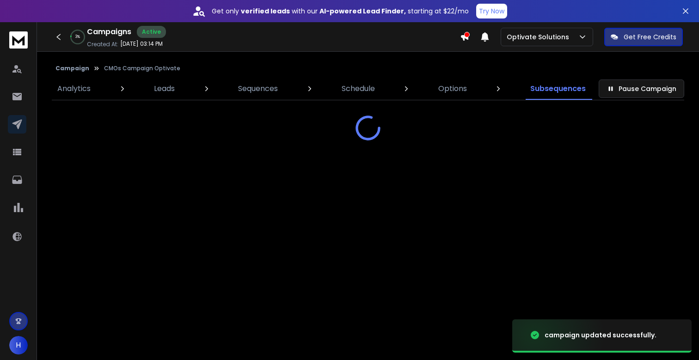
click at [320, 215] on div "Get only verified leads with our AI-powered Lead Finder, starting at $22/mo Try…" at bounding box center [349, 180] width 699 height 360
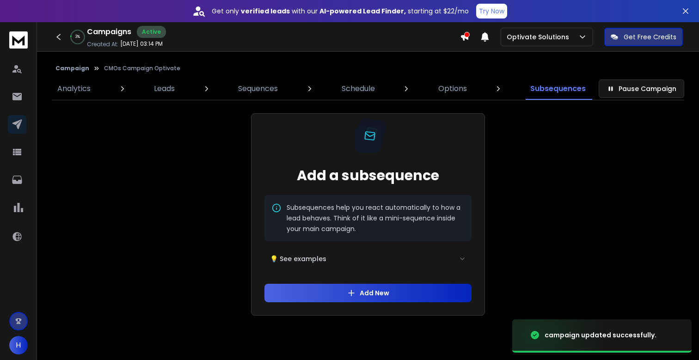
click at [387, 292] on button "Add New" at bounding box center [367, 293] width 207 height 18
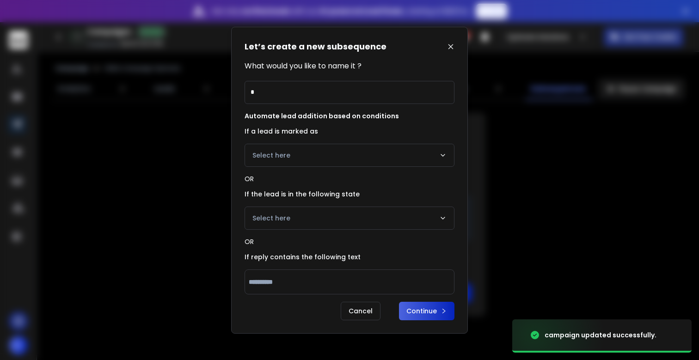
click at [362, 88] on input "*" at bounding box center [349, 92] width 210 height 23
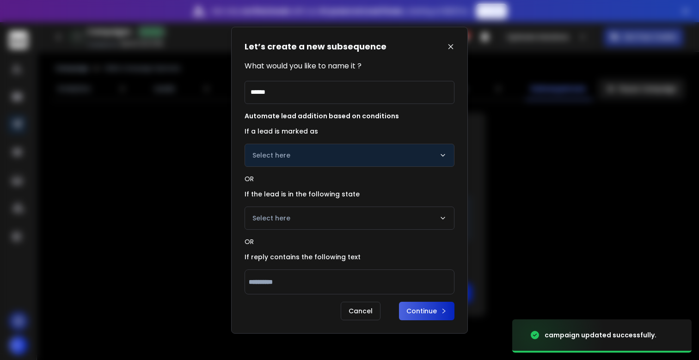
type input "******"
click at [366, 148] on button "Select here" at bounding box center [349, 155] width 210 height 23
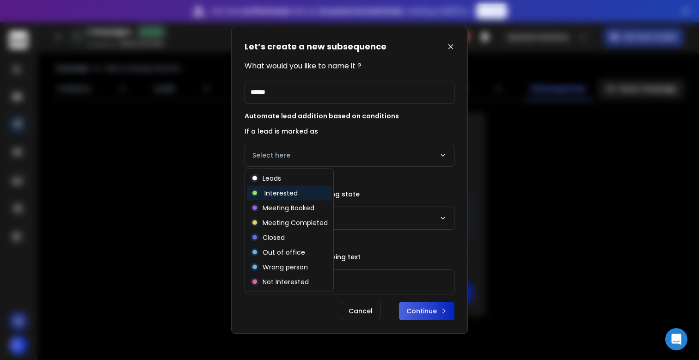
click at [330, 195] on div "Leads Interested Meeting Booked Meeting Completed Closed Out of office Wrong pe…" at bounding box center [289, 230] width 88 height 122
click at [428, 317] on button "Continue" at bounding box center [426, 311] width 55 height 18
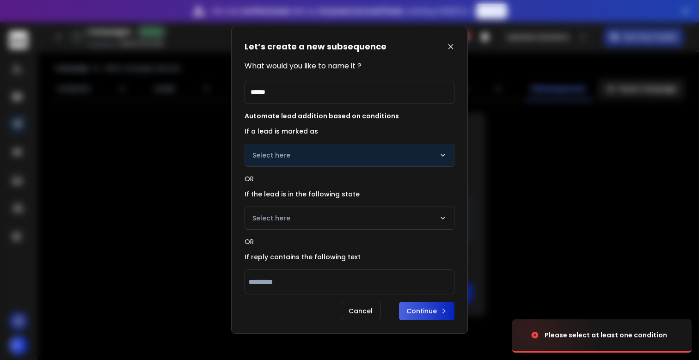
click at [361, 161] on button "Select here" at bounding box center [349, 155] width 210 height 23
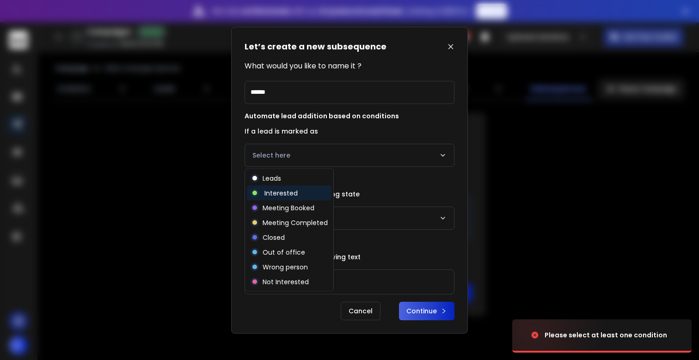
click at [304, 190] on div "Interested" at bounding box center [289, 193] width 85 height 15
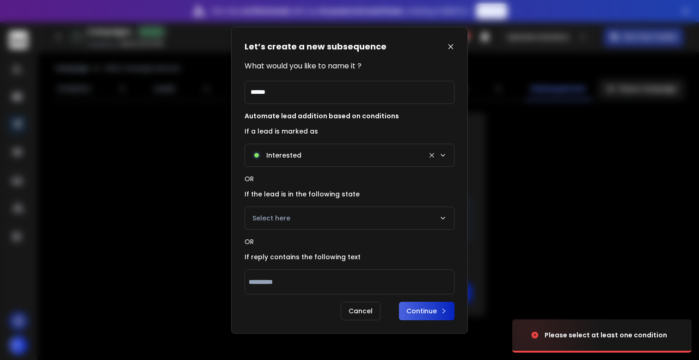
click at [440, 308] on icon "submit" at bounding box center [443, 311] width 6 height 6
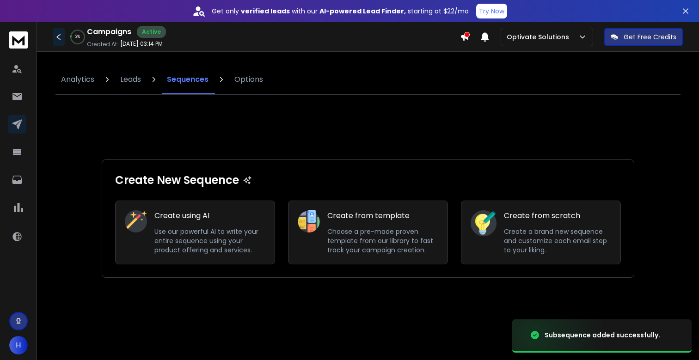
click at [61, 32] on button at bounding box center [59, 37] width 12 height 18
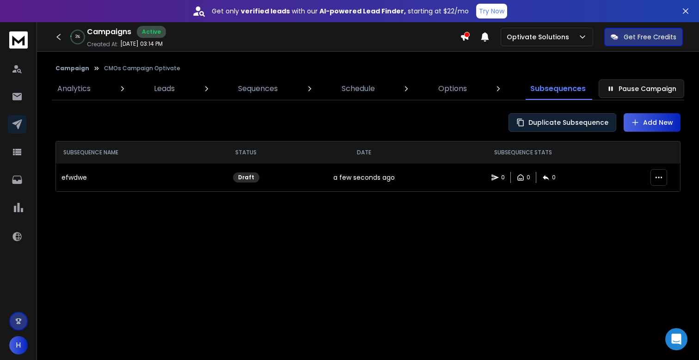
click at [555, 122] on button "Duplicate Subsequence" at bounding box center [562, 122] width 108 height 18
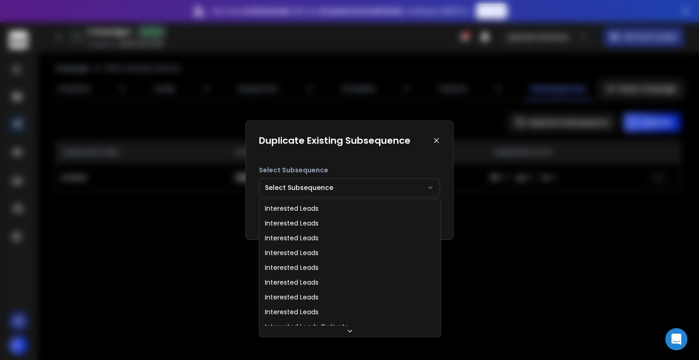
click at [351, 185] on button "Select Subsequence" at bounding box center [349, 187] width 181 height 18
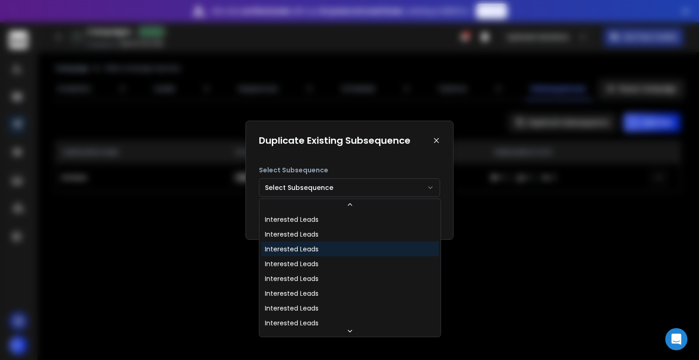
scroll to position [40, 0]
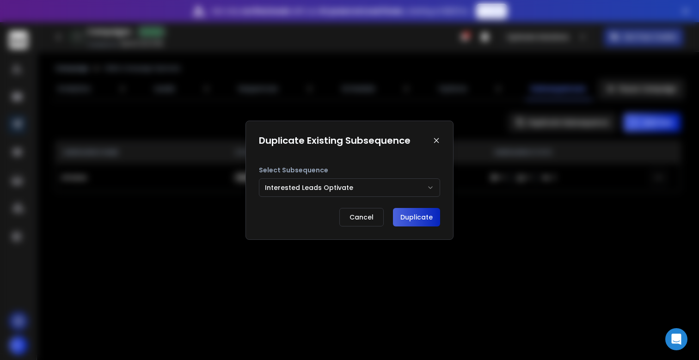
click at [416, 211] on button "Duplicate" at bounding box center [416, 217] width 47 height 18
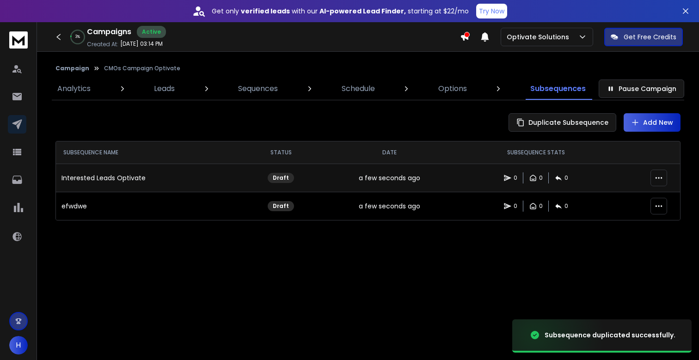
click at [85, 170] on td "Interested Leads Optivate" at bounding box center [150, 178] width 188 height 28
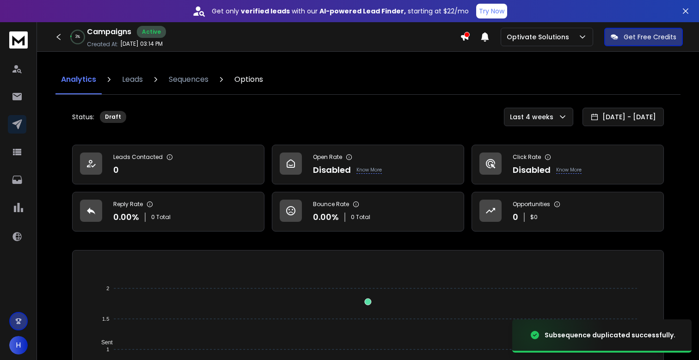
click at [249, 87] on link "Options" at bounding box center [249, 80] width 40 height 30
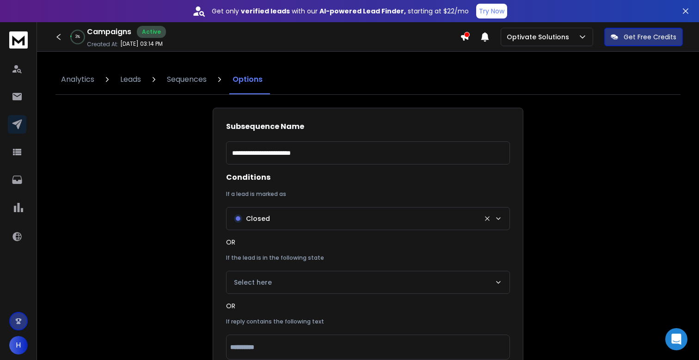
scroll to position [131, 0]
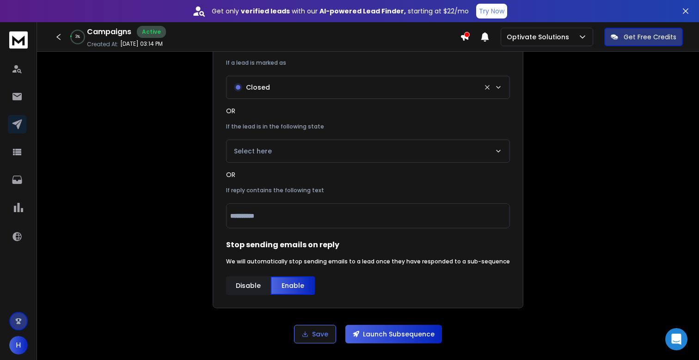
click at [360, 330] on button "Launch Subsequence" at bounding box center [393, 334] width 97 height 18
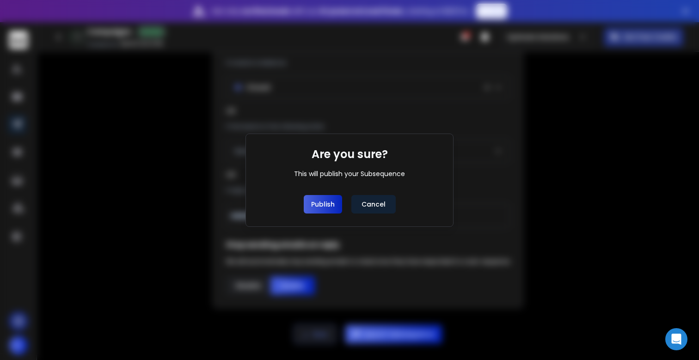
click at [308, 202] on button "Publish" at bounding box center [323, 204] width 38 height 18
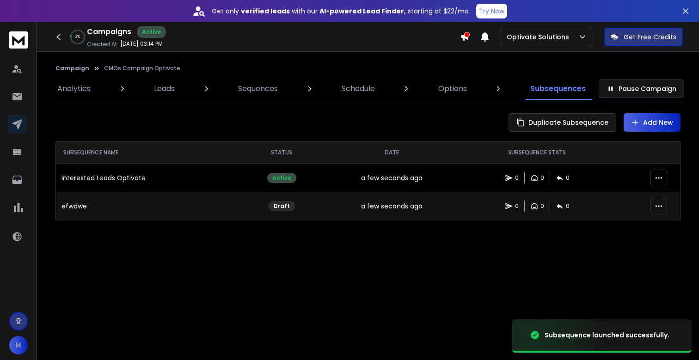
click at [657, 206] on icon "button" at bounding box center [658, 206] width 8 height 8
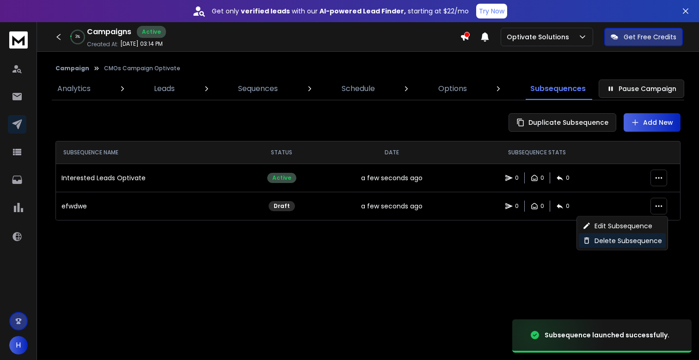
click at [597, 241] on div "Delete Subsequence" at bounding box center [621, 240] width 79 height 9
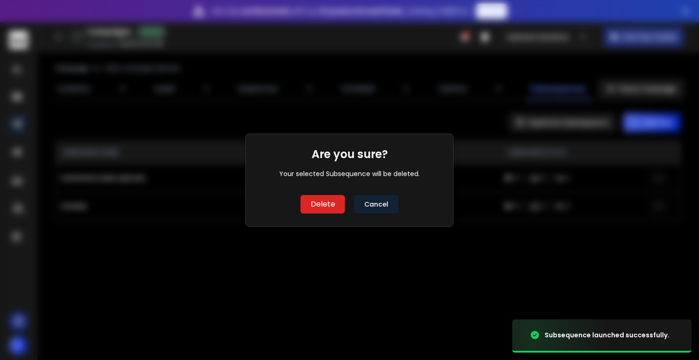
click at [348, 204] on div "Delete Cancel" at bounding box center [349, 204] width 98 height 18
click at [334, 203] on button "Delete" at bounding box center [322, 204] width 44 height 18
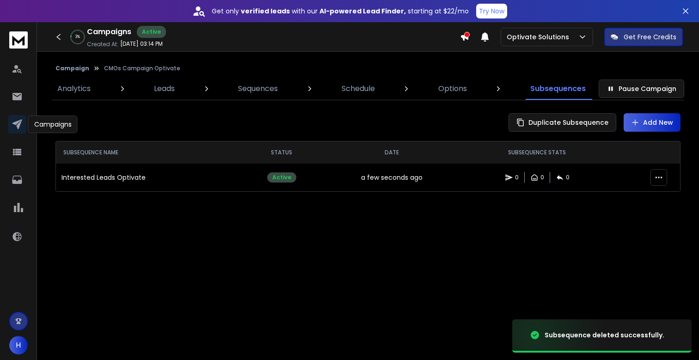
click at [21, 123] on icon at bounding box center [17, 124] width 11 height 11
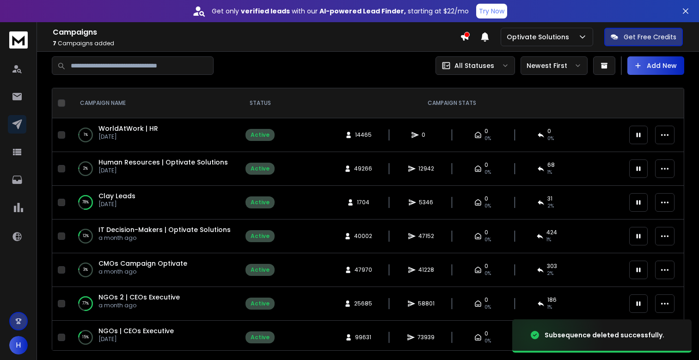
scroll to position [11, 0]
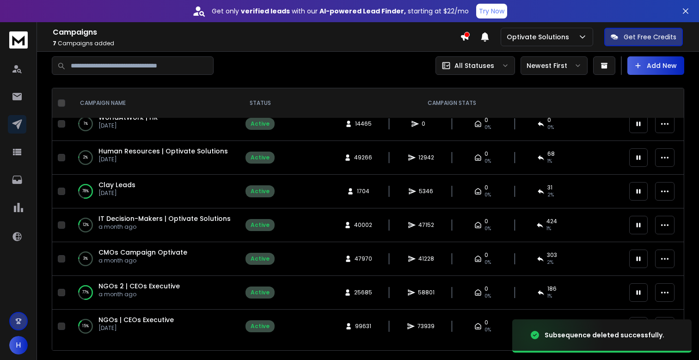
click at [140, 286] on span "NGOs 2 | CEOs Executive" at bounding box center [138, 285] width 81 height 9
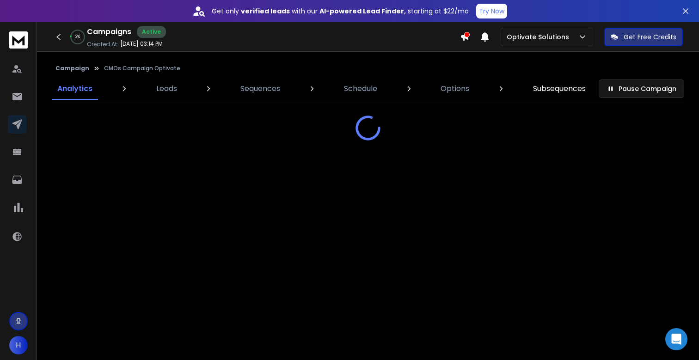
click at [531, 84] on link "Subsequences" at bounding box center [559, 89] width 64 height 22
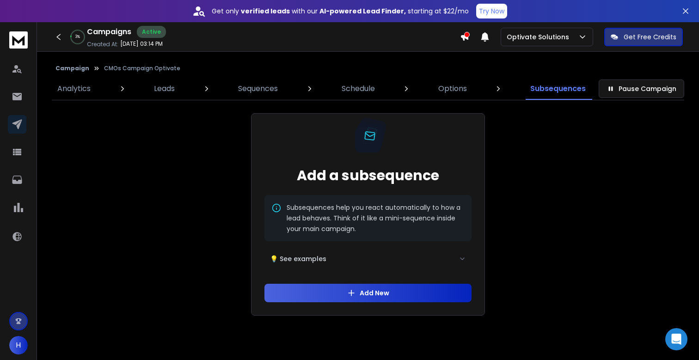
click at [372, 295] on button "Add New" at bounding box center [367, 293] width 207 height 18
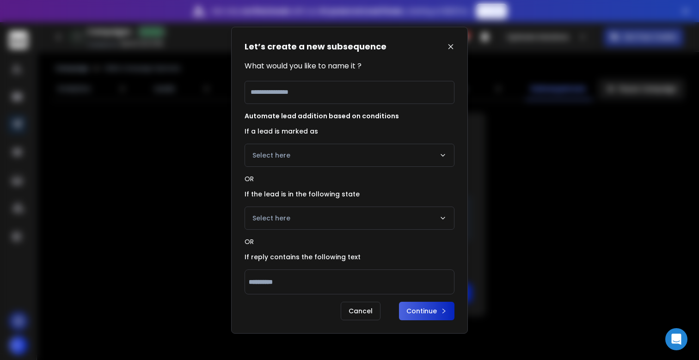
click at [330, 97] on input at bounding box center [349, 92] width 210 height 23
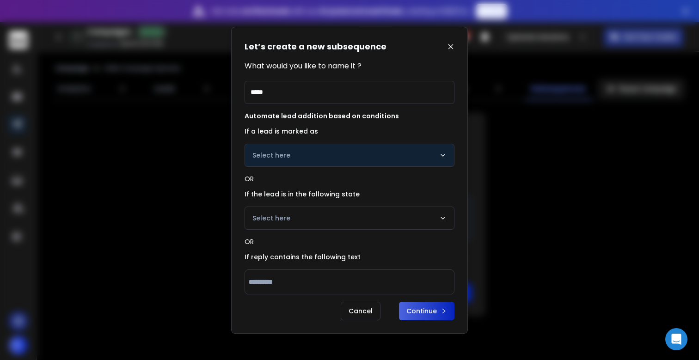
type input "*****"
click at [342, 154] on button "Select here" at bounding box center [349, 155] width 210 height 23
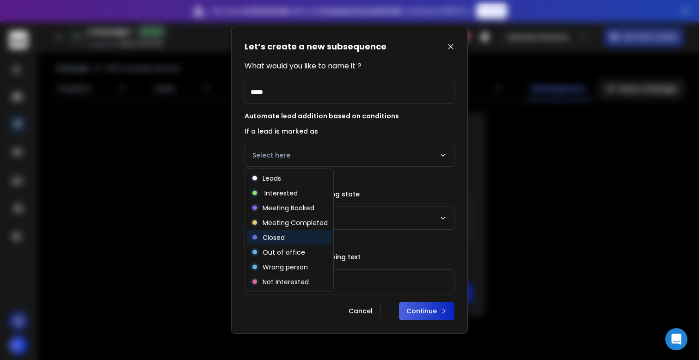
click at [307, 236] on div "Closed" at bounding box center [289, 237] width 85 height 15
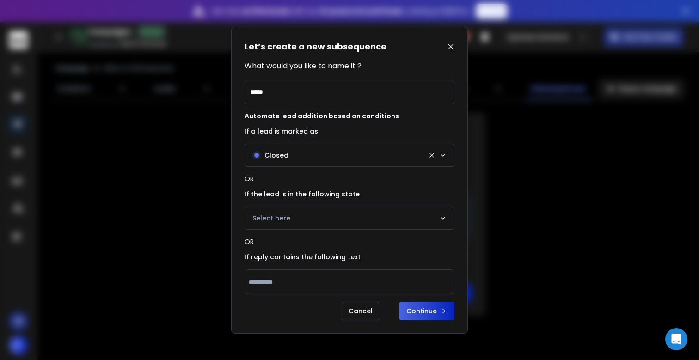
click at [370, 141] on div "If a lead is marked as Closed" at bounding box center [349, 147] width 210 height 39
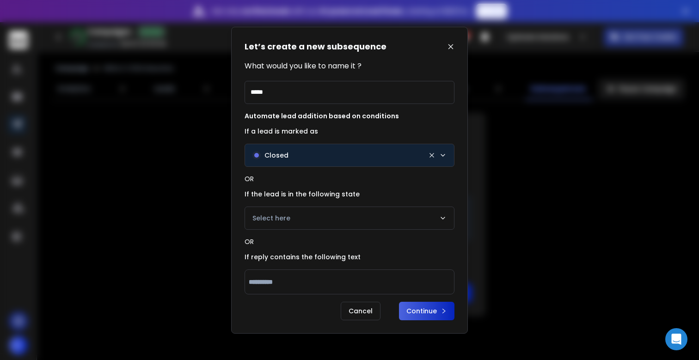
click at [370, 146] on button "Closed" at bounding box center [349, 155] width 210 height 23
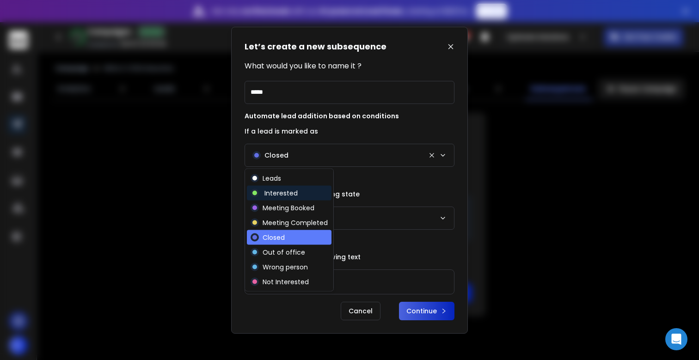
click at [302, 198] on div "Interested" at bounding box center [289, 193] width 85 height 15
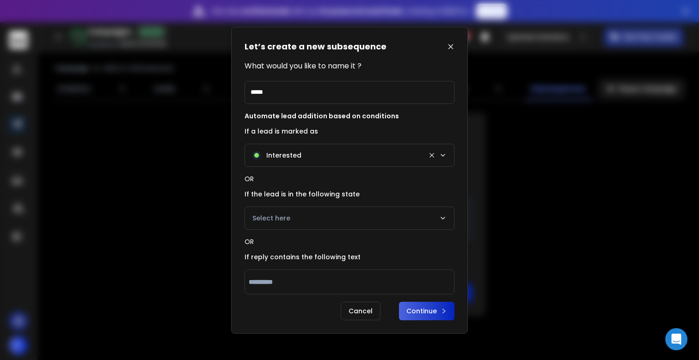
click at [429, 312] on button "Continue" at bounding box center [426, 311] width 55 height 18
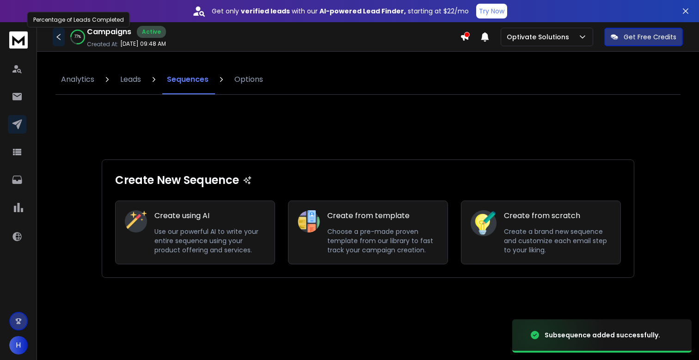
click at [61, 32] on button at bounding box center [59, 37] width 12 height 18
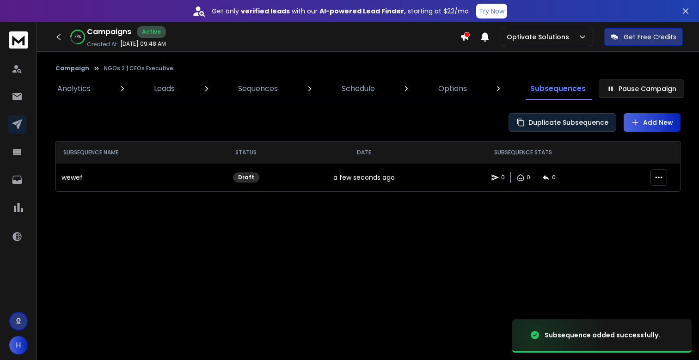
click at [566, 123] on button "Duplicate Subsequence" at bounding box center [562, 122] width 108 height 18
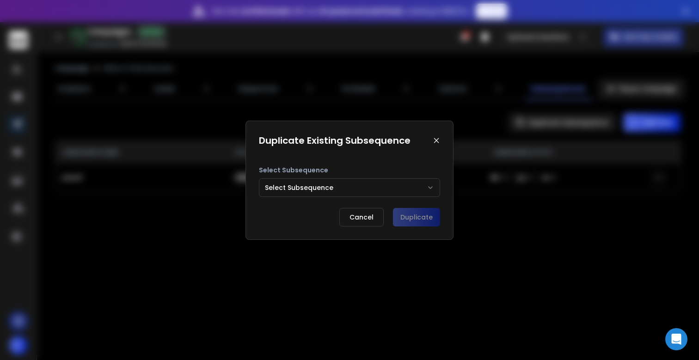
click at [332, 183] on button "Select Subsequence" at bounding box center [349, 187] width 181 height 18
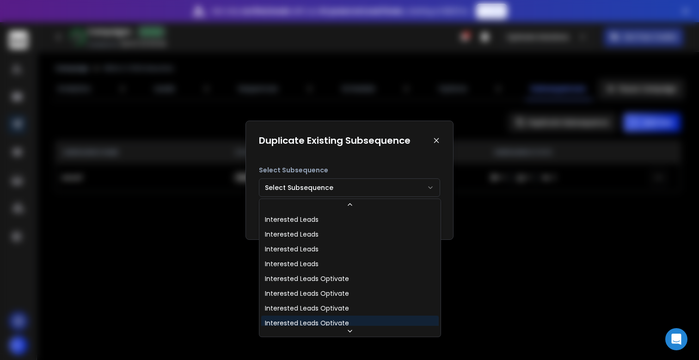
scroll to position [55, 0]
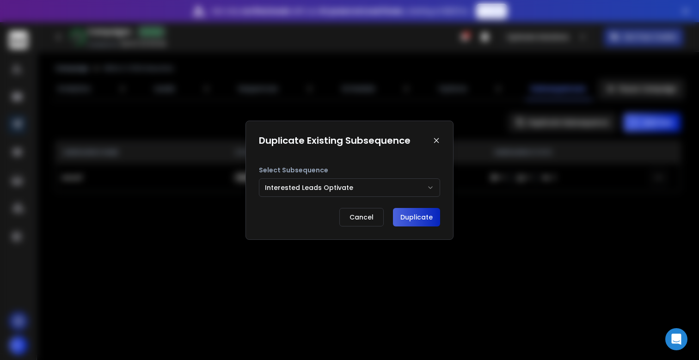
click at [419, 220] on button "Duplicate" at bounding box center [416, 217] width 47 height 18
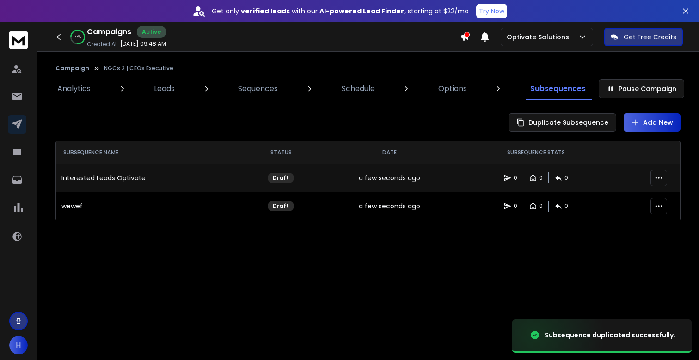
click at [189, 189] on td "Interested Leads Optivate" at bounding box center [150, 178] width 188 height 28
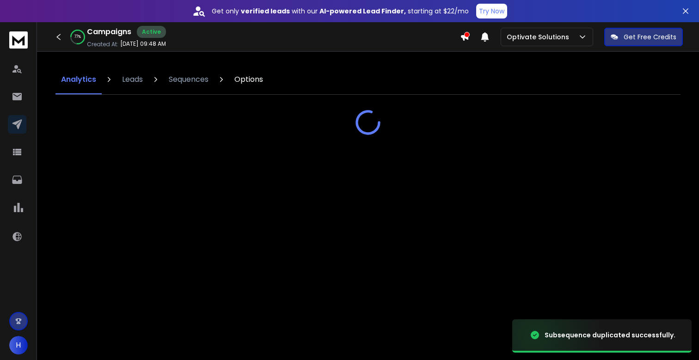
click at [244, 78] on p "Options" at bounding box center [248, 79] width 29 height 11
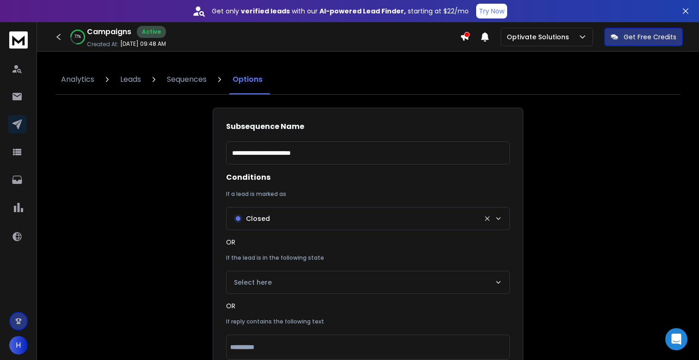
scroll to position [131, 0]
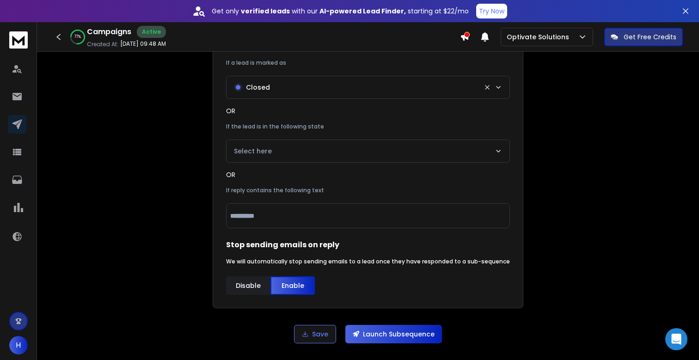
click at [390, 330] on button "Launch Subsequence" at bounding box center [393, 334] width 97 height 18
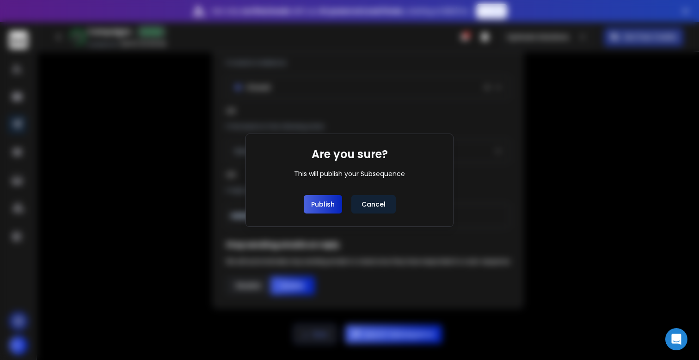
click at [310, 208] on button "Publish" at bounding box center [323, 204] width 38 height 18
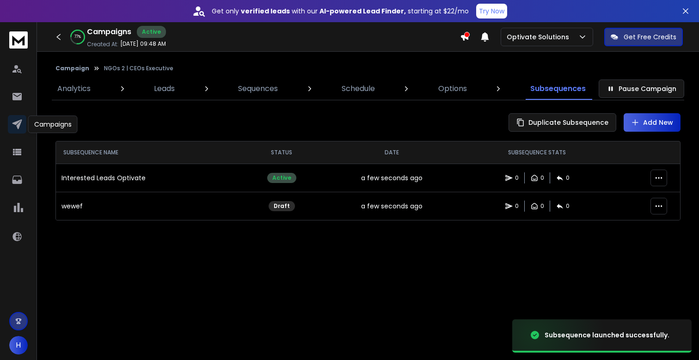
click at [18, 128] on icon at bounding box center [17, 124] width 10 height 10
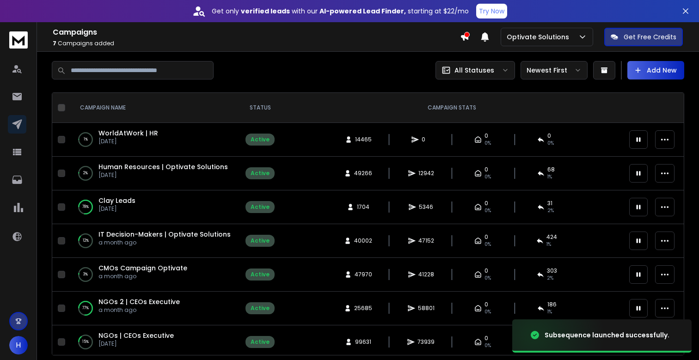
scroll to position [11, 0]
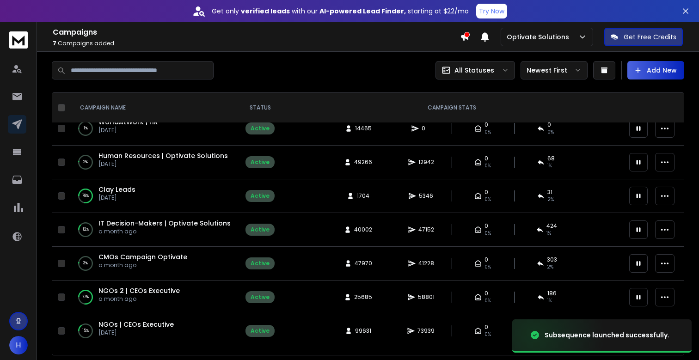
click at [135, 328] on span "NGOs | CEOs Executive" at bounding box center [135, 324] width 75 height 9
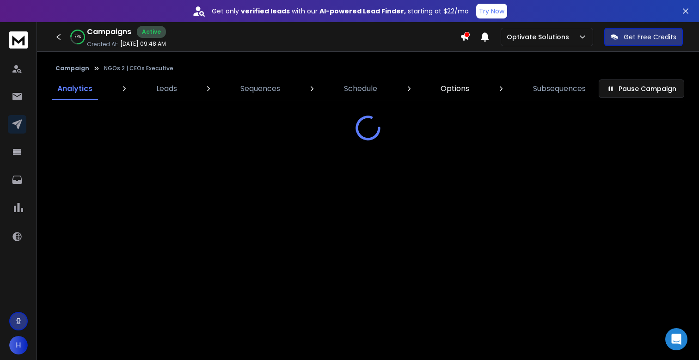
click at [466, 91] on p "Options" at bounding box center [454, 88] width 29 height 11
select select "*"
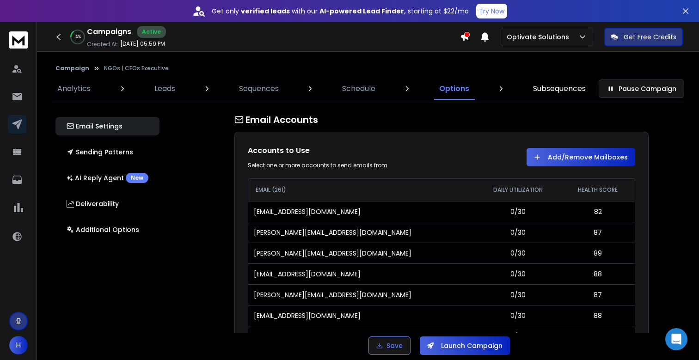
click at [545, 90] on p "Subsequences" at bounding box center [559, 88] width 53 height 11
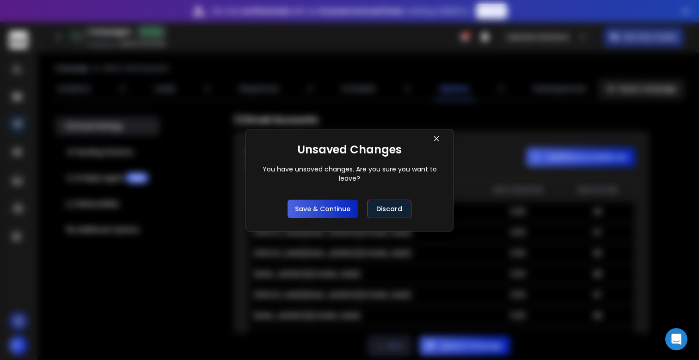
click at [334, 200] on button "Save & Continue" at bounding box center [322, 209] width 70 height 18
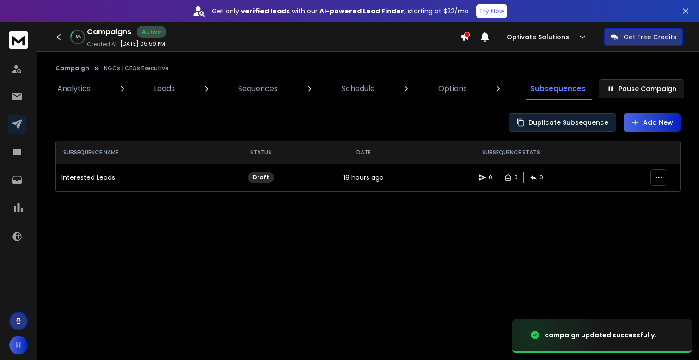
click at [575, 127] on button "Duplicate Subsequence" at bounding box center [562, 122] width 108 height 18
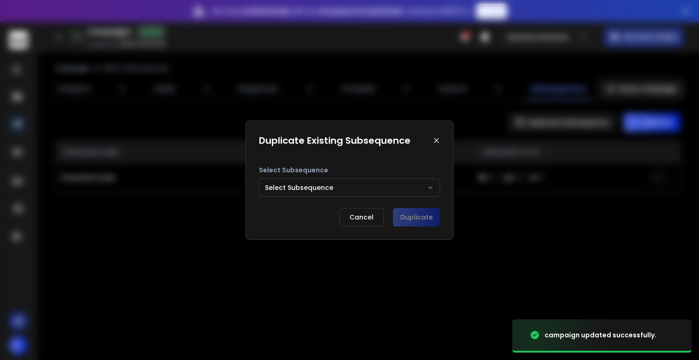
click at [383, 175] on div "Select Subsequence Select Subsequence" at bounding box center [349, 180] width 181 height 31
click at [377, 195] on button "Select Subsequence" at bounding box center [349, 187] width 181 height 18
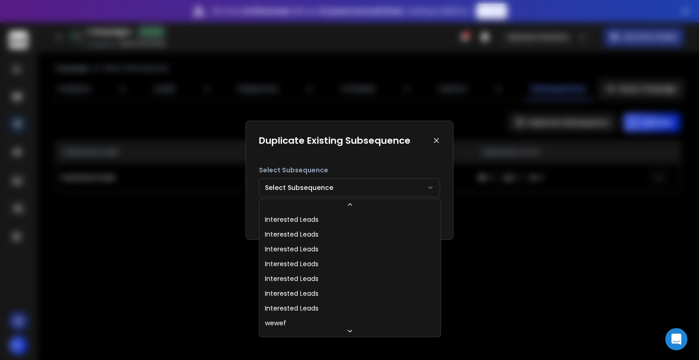
scroll to position [69, 0]
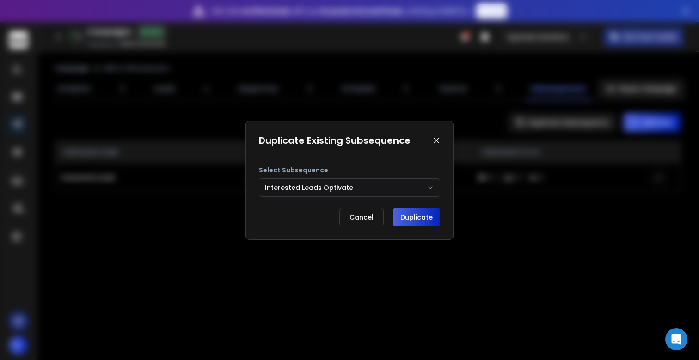
click at [418, 211] on button "Duplicate" at bounding box center [416, 217] width 47 height 18
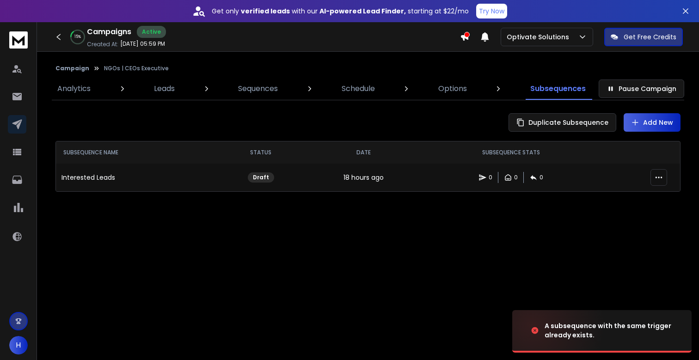
click at [498, 178] on div at bounding box center [498, 177] width 0 height 11
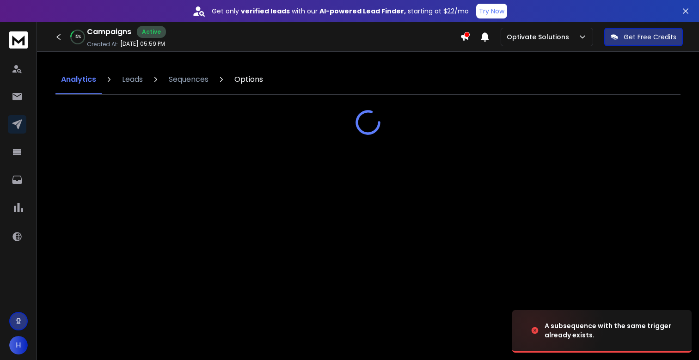
click at [262, 78] on p "Options" at bounding box center [248, 79] width 29 height 11
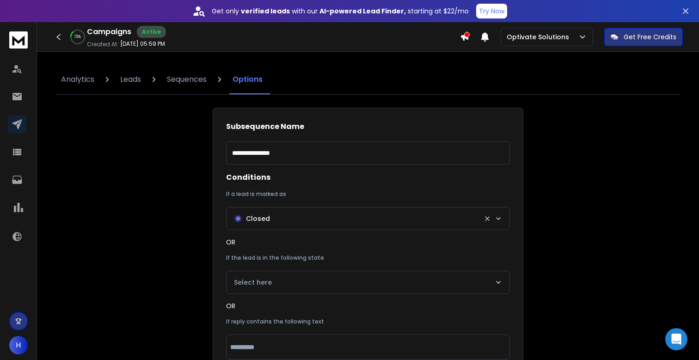
scroll to position [5, 0]
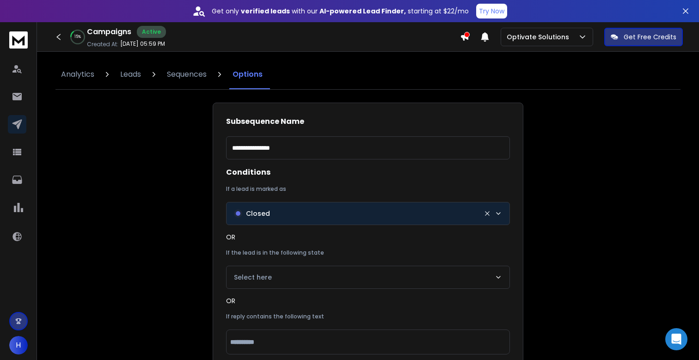
click at [276, 206] on button "Closed" at bounding box center [368, 213] width 284 height 23
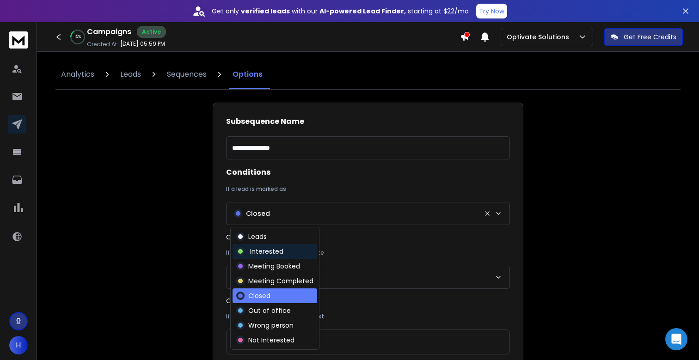
click at [264, 252] on div "Interested" at bounding box center [259, 251] width 47 height 9
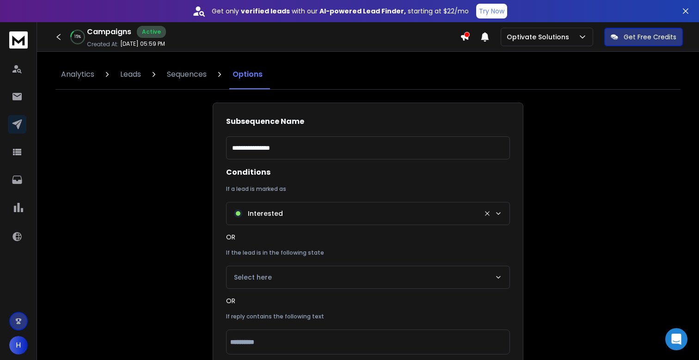
scroll to position [131, 0]
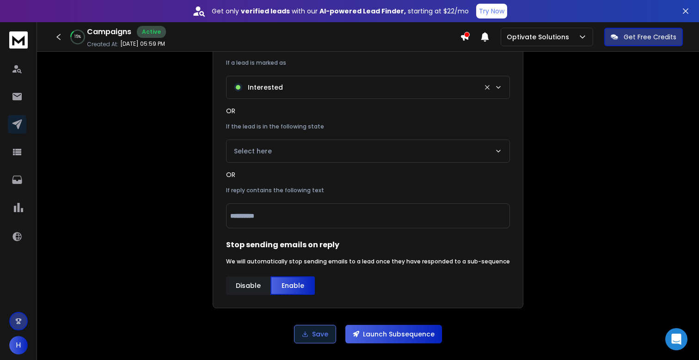
click at [302, 330] on button "Save" at bounding box center [315, 334] width 42 height 18
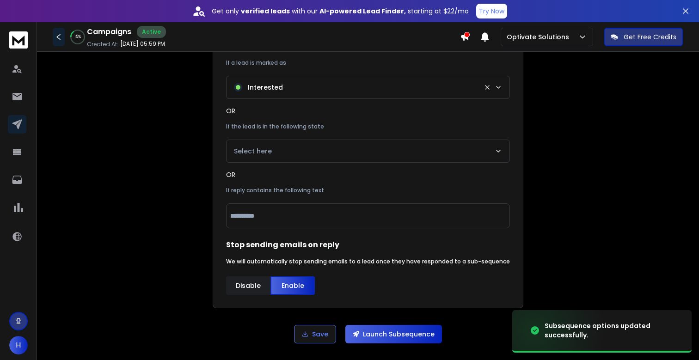
click at [53, 35] on button at bounding box center [59, 37] width 12 height 18
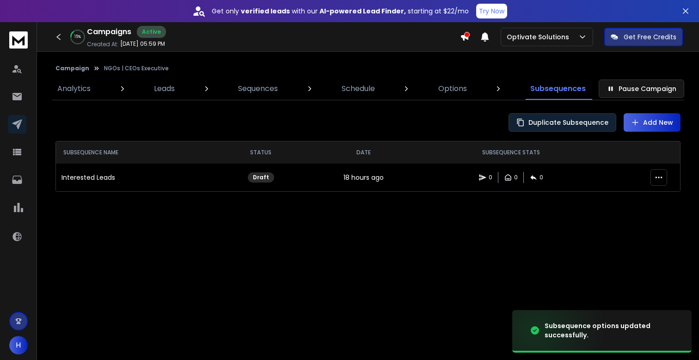
click at [606, 124] on button "Duplicate Subsequence" at bounding box center [562, 122] width 108 height 18
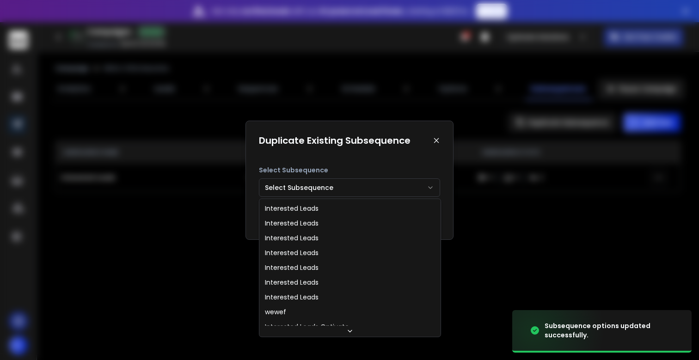
click at [355, 186] on button "Select Subsequence" at bounding box center [349, 187] width 181 height 18
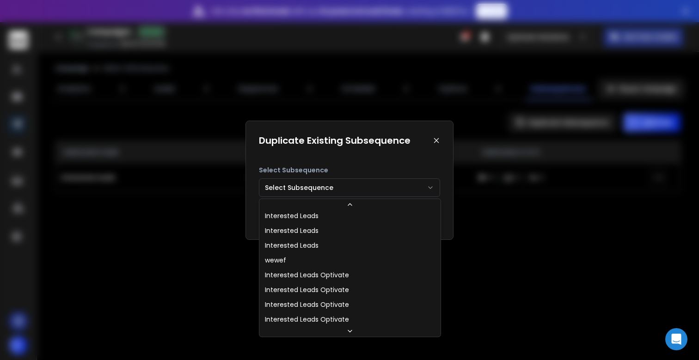
scroll to position [69, 0]
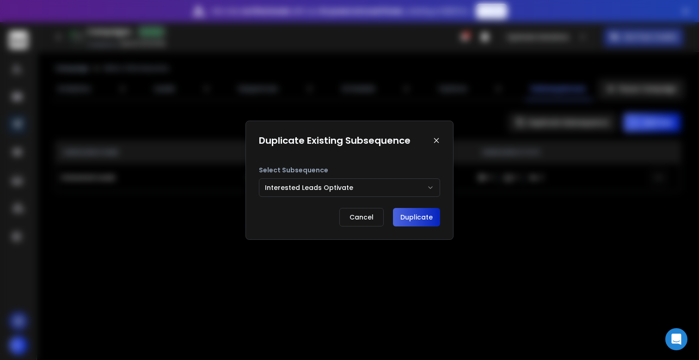
click at [436, 217] on button "Duplicate" at bounding box center [416, 217] width 47 height 18
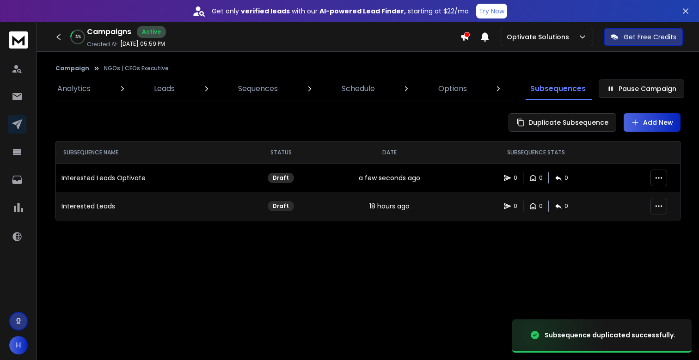
click at [665, 200] on button "button" at bounding box center [658, 206] width 17 height 17
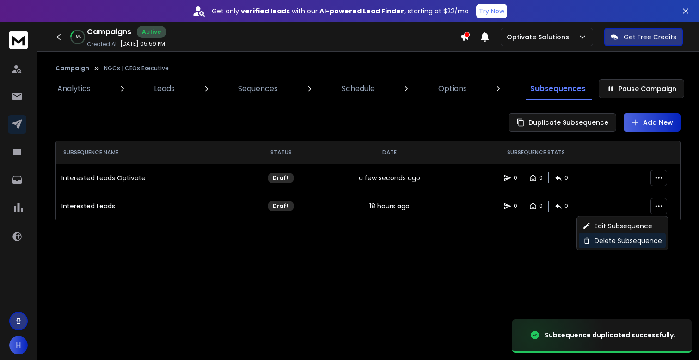
click at [619, 242] on div "Delete Subsequence" at bounding box center [621, 240] width 79 height 9
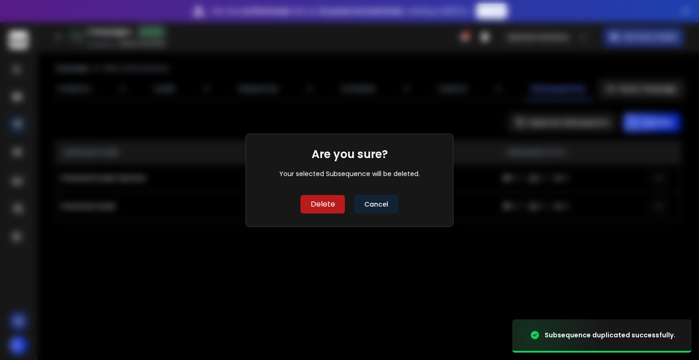
click at [330, 205] on button "Delete" at bounding box center [322, 204] width 44 height 18
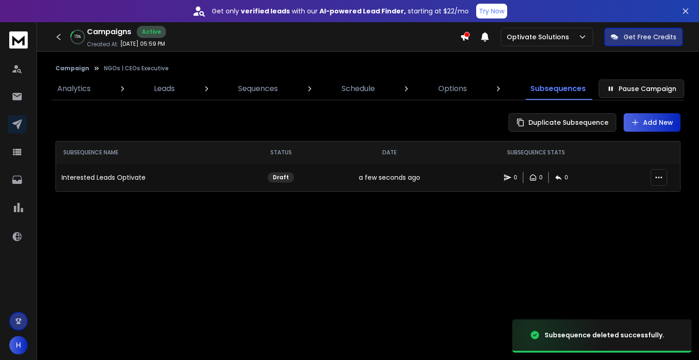
click at [274, 177] on div "Draft" at bounding box center [281, 177] width 26 height 10
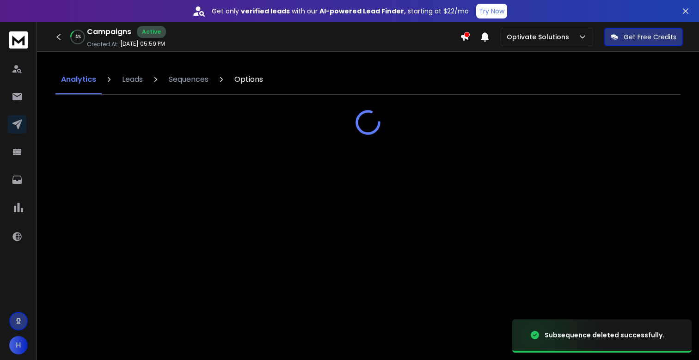
click at [260, 89] on link "Options" at bounding box center [249, 80] width 40 height 30
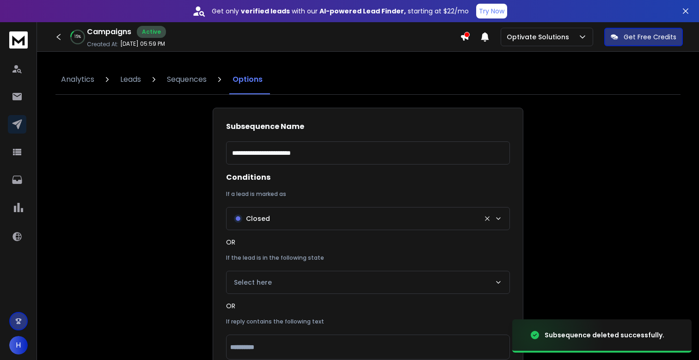
scroll to position [131, 0]
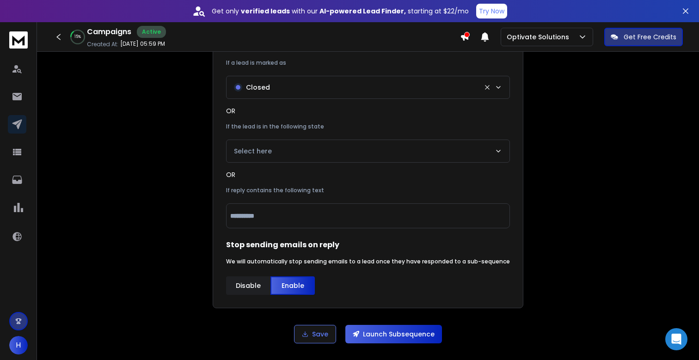
click at [398, 340] on button "Launch Subsequence" at bounding box center [393, 334] width 97 height 18
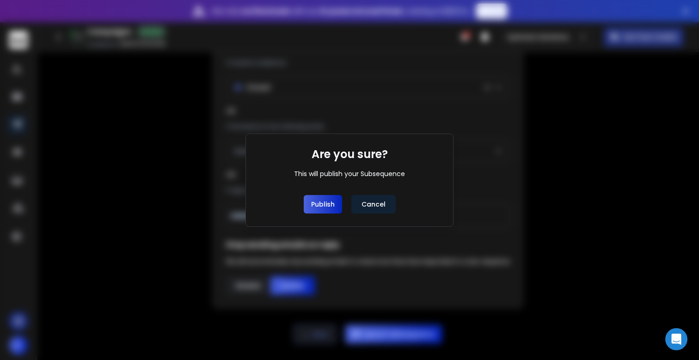
click at [307, 194] on div "Are you sure? This will publish your Subsequence Publish Cancel" at bounding box center [349, 180] width 181 height 67
click at [310, 202] on button "Publish" at bounding box center [323, 204] width 38 height 18
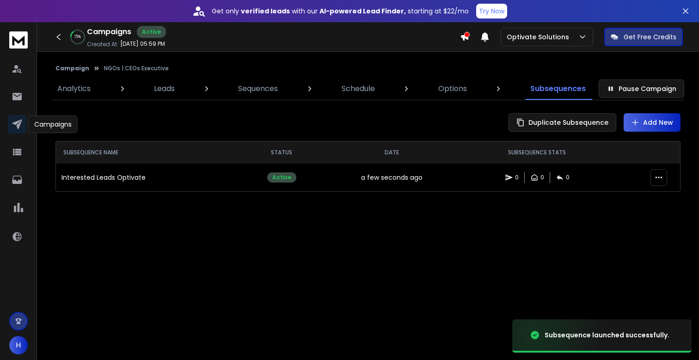
click at [21, 128] on icon at bounding box center [17, 124] width 11 height 11
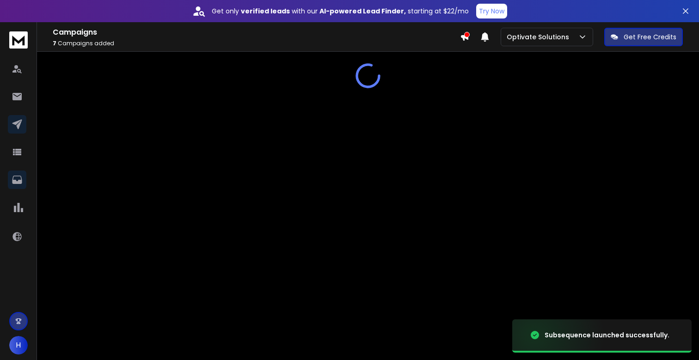
click at [24, 173] on link at bounding box center [17, 179] width 18 height 18
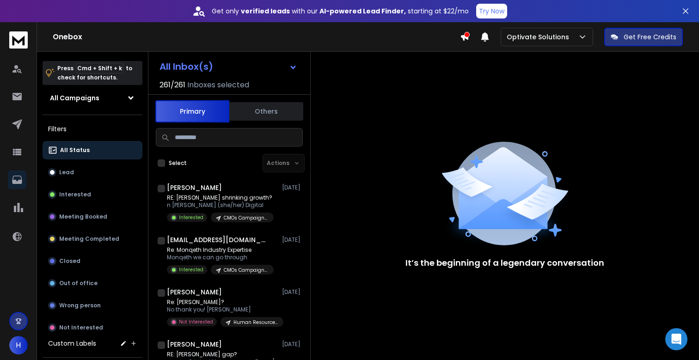
scroll to position [111, 0]
click at [234, 255] on p "Monqeth we can go through" at bounding box center [220, 256] width 107 height 7
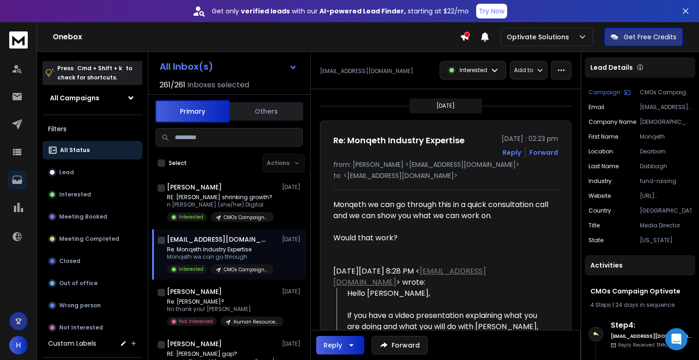
click at [538, 71] on icon at bounding box center [539, 70] width 6 height 6
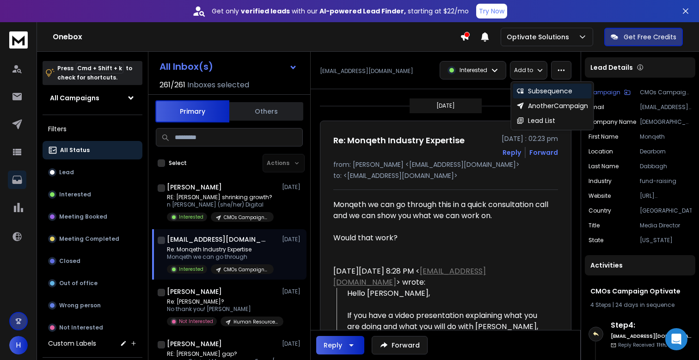
click at [542, 91] on div "Subsequence" at bounding box center [544, 90] width 55 height 9
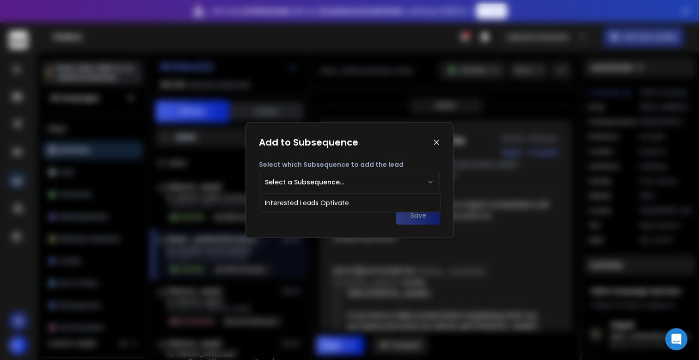
click at [375, 180] on button "Select a Subsequence..." at bounding box center [349, 182] width 181 height 18
click at [412, 209] on button "Save" at bounding box center [418, 215] width 44 height 18
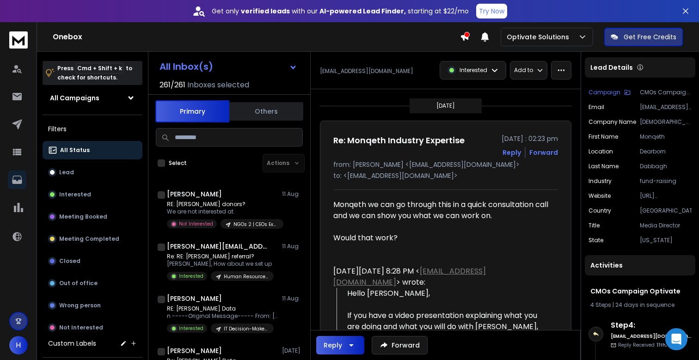
scroll to position [527, 0]
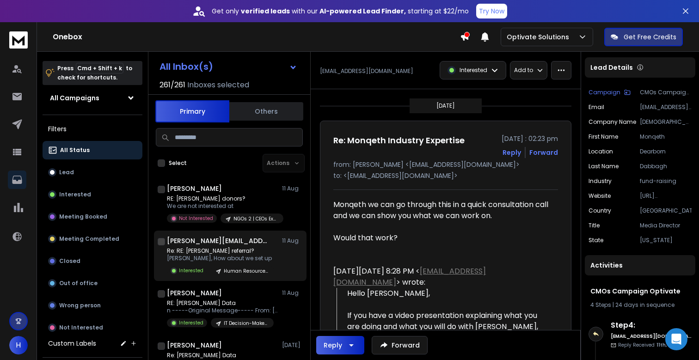
click at [227, 251] on p "Re: RE: Steve WorldatWork referral?" at bounding box center [220, 250] width 107 height 7
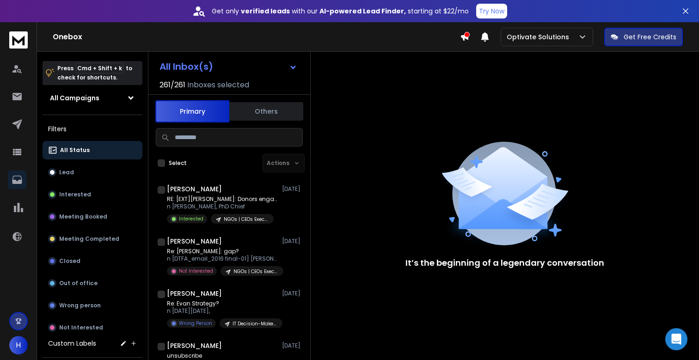
scroll to position [8880, 0]
click at [235, 140] on input at bounding box center [229, 137] width 147 height 18
type input "****"
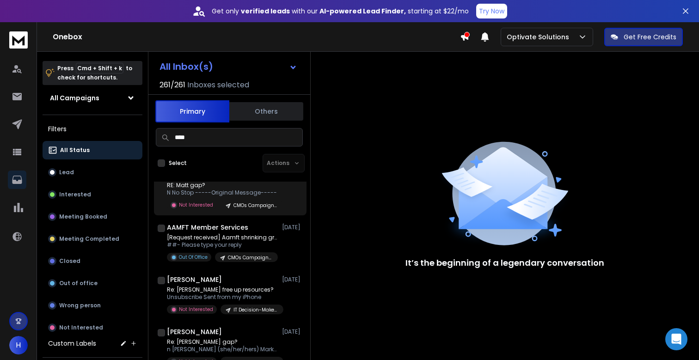
scroll to position [6, 0]
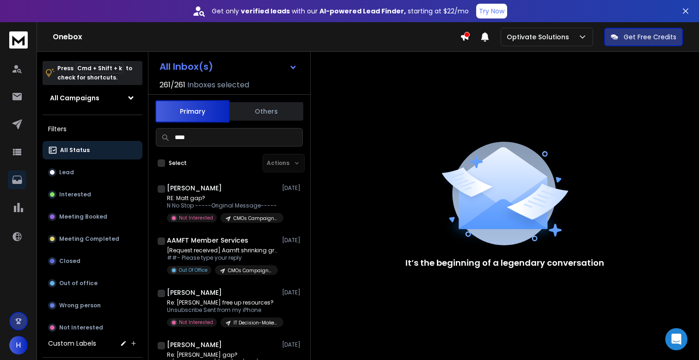
click at [228, 135] on input "****" at bounding box center [229, 137] width 147 height 18
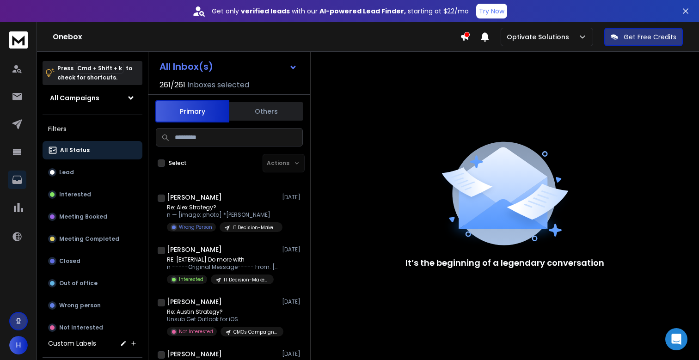
scroll to position [12001, 0]
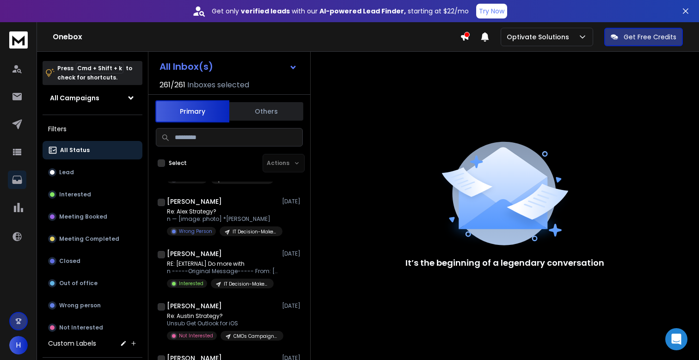
click at [201, 134] on input at bounding box center [229, 137] width 147 height 18
paste input "**********"
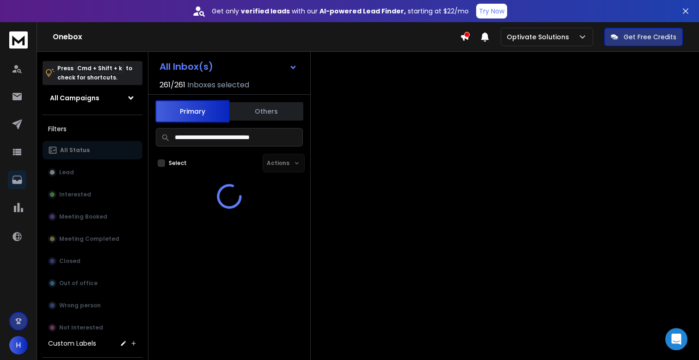
scroll to position [0, 0]
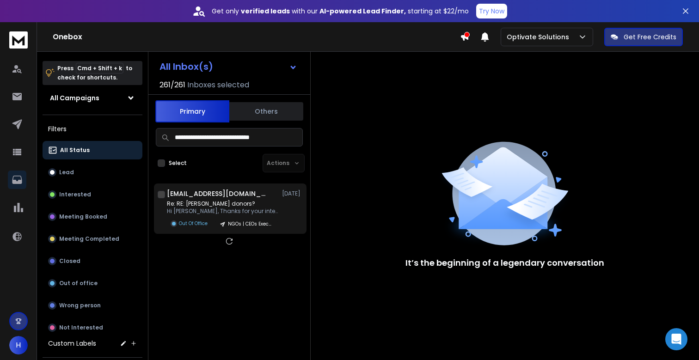
type input "**********"
click at [224, 192] on h1 "RJSmith@mountainlakeservices.org" at bounding box center [218, 193] width 102 height 9
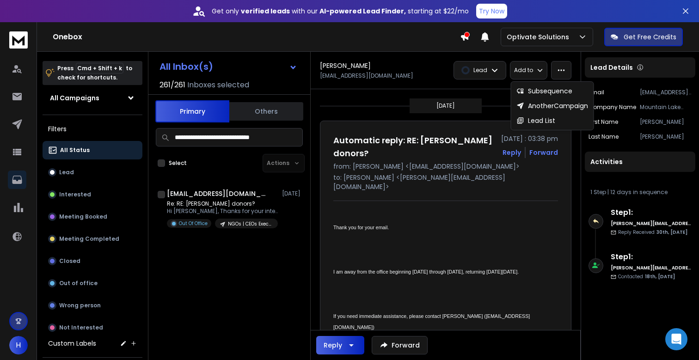
click at [537, 73] on icon at bounding box center [539, 70] width 6 height 6
click at [540, 93] on div "Subsequence" at bounding box center [544, 90] width 55 height 9
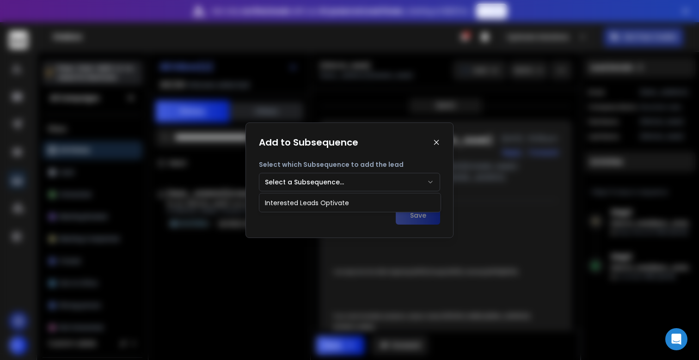
click at [329, 184] on button "Select a Subsequence..." at bounding box center [349, 182] width 181 height 18
click at [430, 206] on button "Save" at bounding box center [418, 215] width 44 height 18
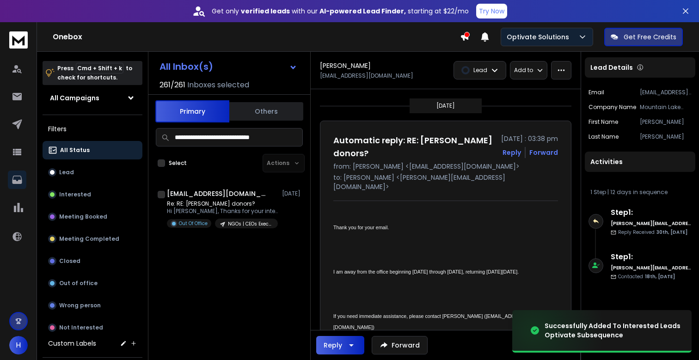
click at [552, 36] on p "Optivate Solutions" at bounding box center [539, 36] width 66 height 9
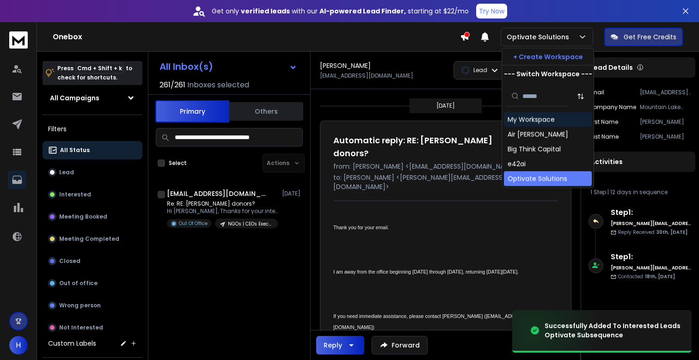
click at [522, 119] on div "My Workspace" at bounding box center [530, 119] width 47 height 9
